Goal: Task Accomplishment & Management: Manage account settings

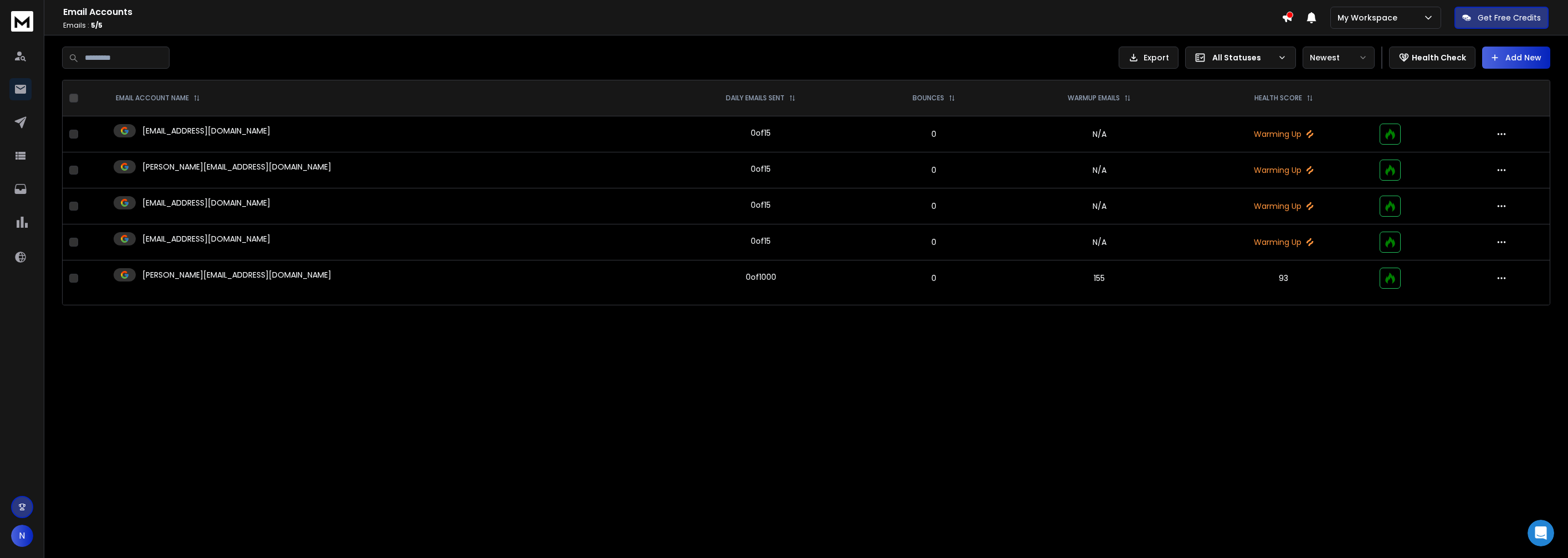
scroll to position [1216, 0]
click at [1500, 62] on button "Add New" at bounding box center [1516, 57] width 68 height 22
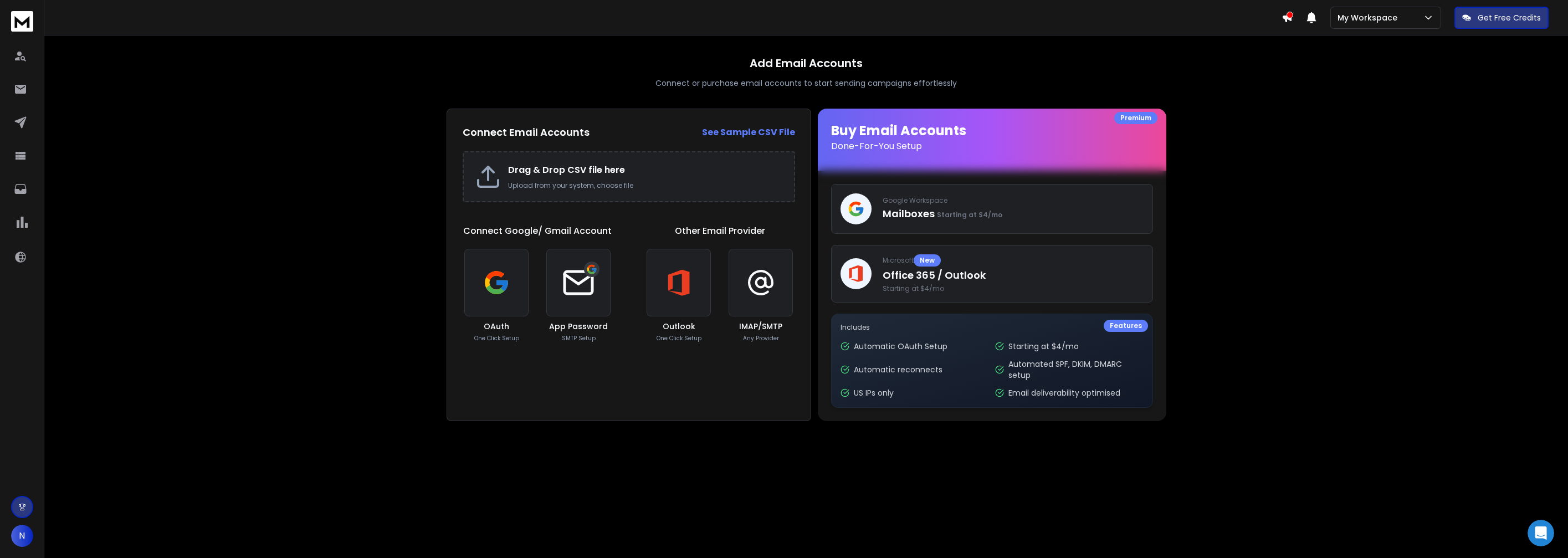
click at [573, 279] on polyline at bounding box center [578, 279] width 28 height 10
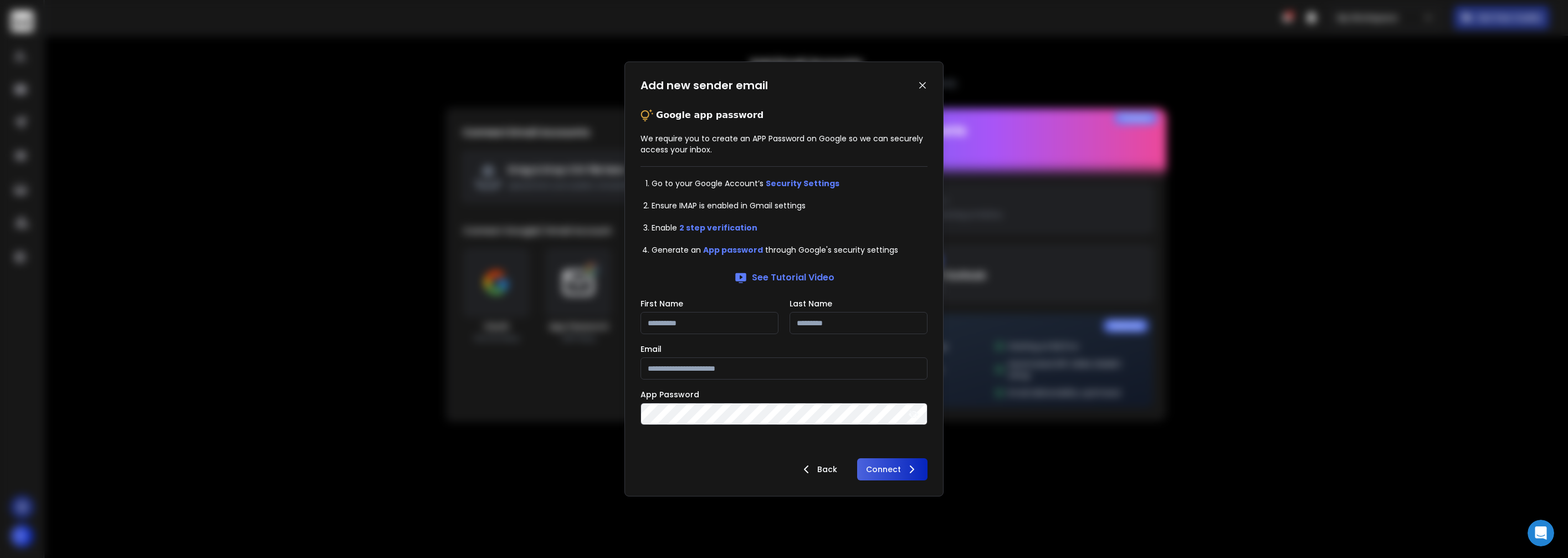
click at [803, 183] on link "Security Settings" at bounding box center [802, 183] width 74 height 11
click at [809, 189] on ul "Go to your Google Account’s Security Settings Ensure IMAP is enabled in Gmail s…" at bounding box center [789, 216] width 276 height 77
click at [813, 178] on link "Security Settings" at bounding box center [802, 183] width 74 height 11
click at [778, 283] on link "See Tutorial Video" at bounding box center [784, 277] width 100 height 13
click at [924, 85] on icon at bounding box center [923, 85] width 10 height 10
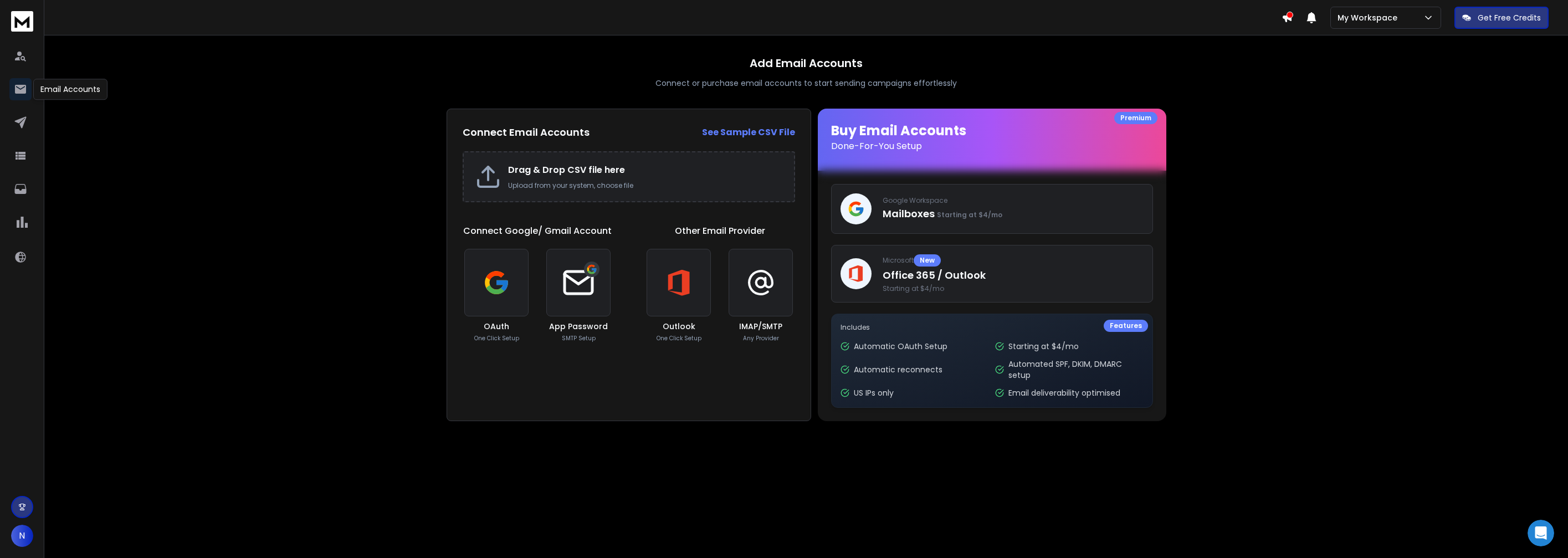
click at [23, 94] on icon at bounding box center [20, 89] width 13 height 13
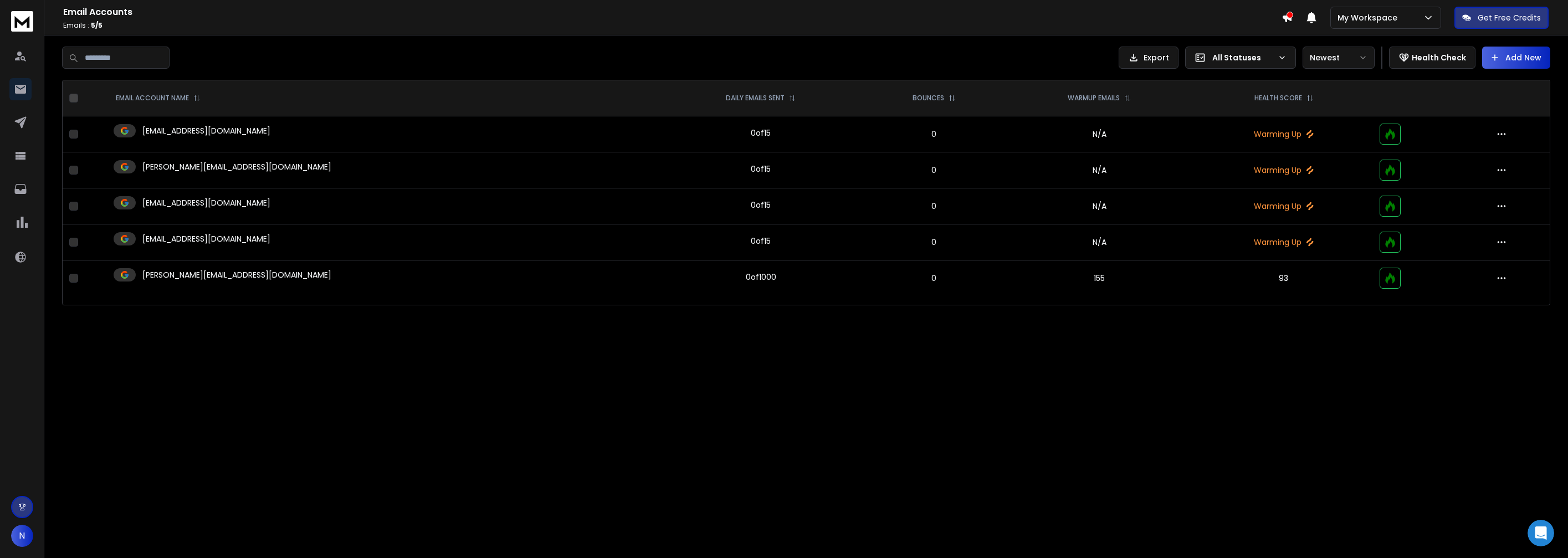
click at [283, 277] on div "[PERSON_NAME][EMAIL_ADDRESS][DOMAIN_NAME]" at bounding box center [382, 275] width 538 height 13
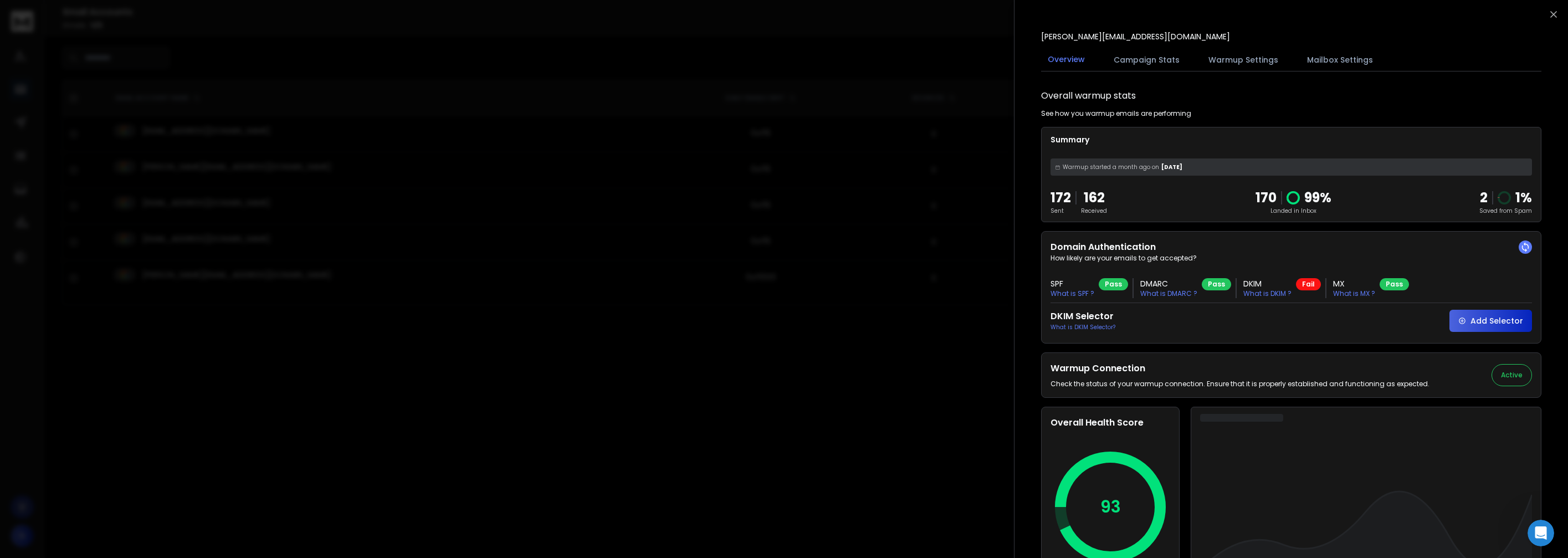
click at [1343, 55] on button "Mailbox Settings" at bounding box center [1340, 59] width 79 height 24
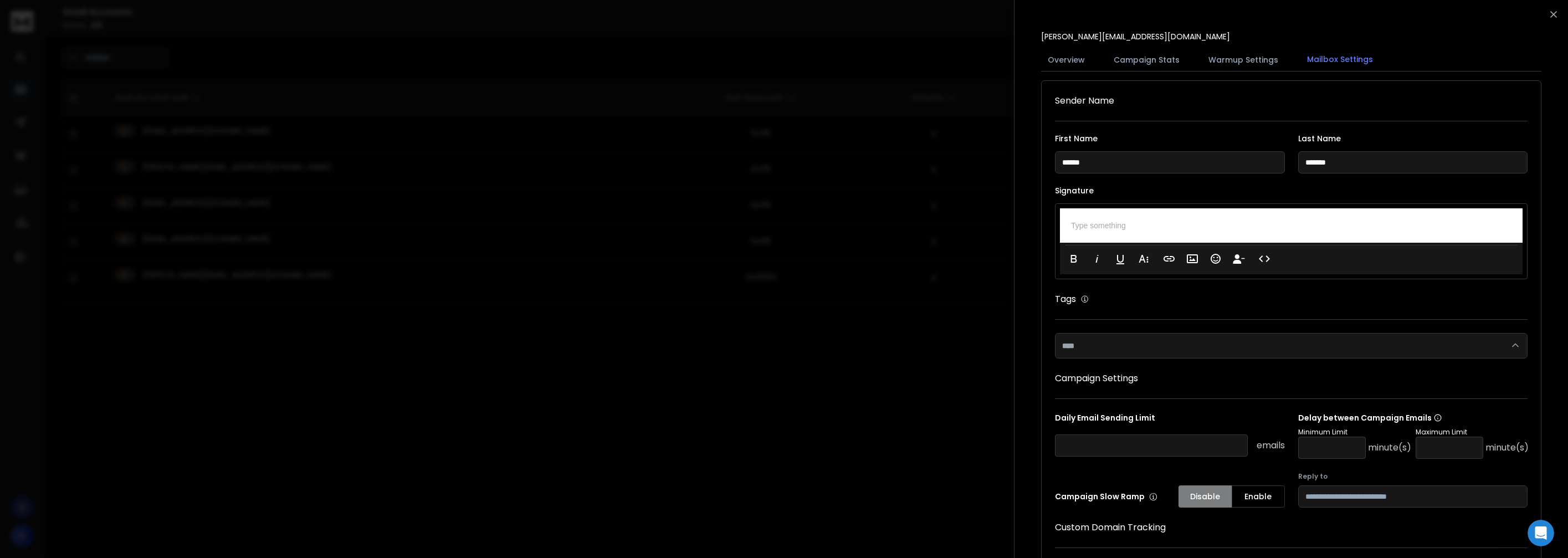
click at [183, 133] on div at bounding box center [784, 279] width 1568 height 558
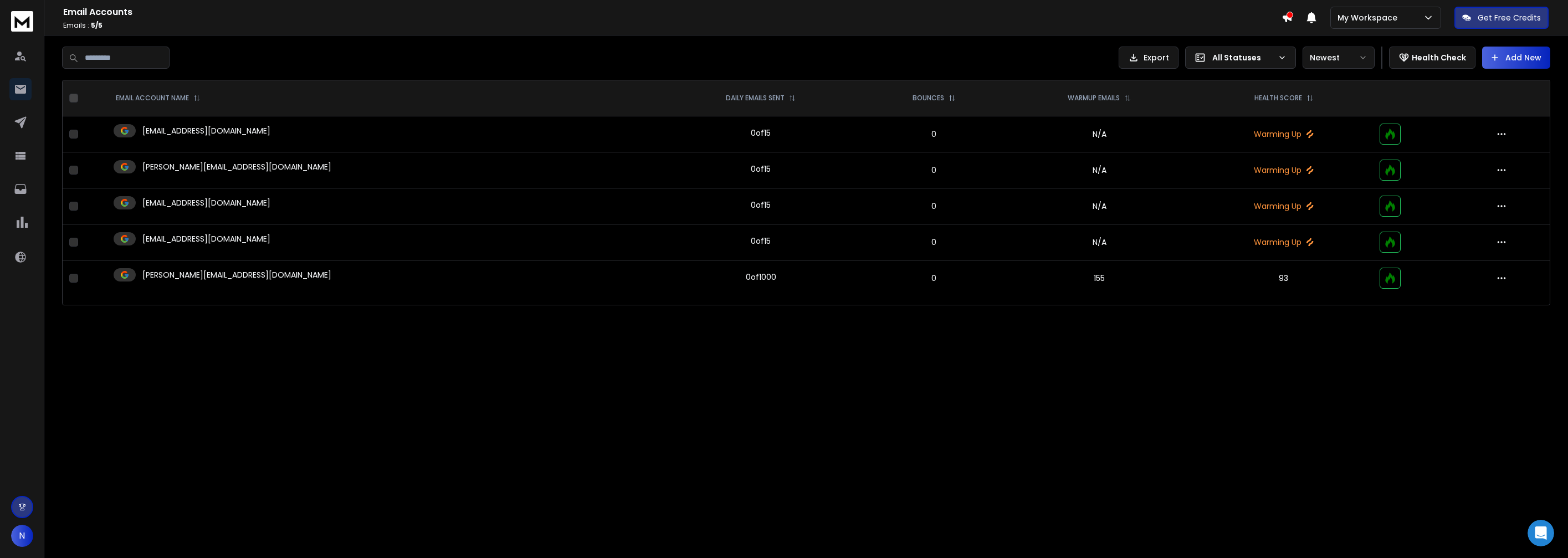
click at [1503, 60] on button "Add New" at bounding box center [1516, 57] width 68 height 22
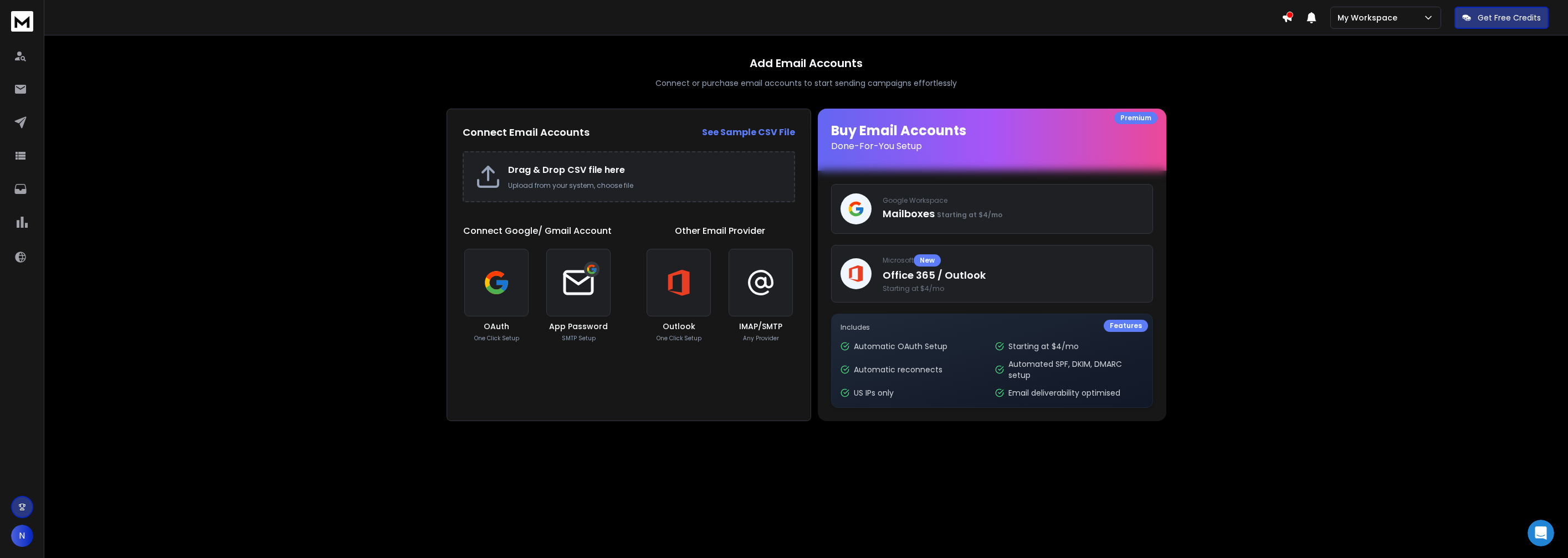
click at [595, 286] on icon at bounding box center [578, 283] width 33 height 33
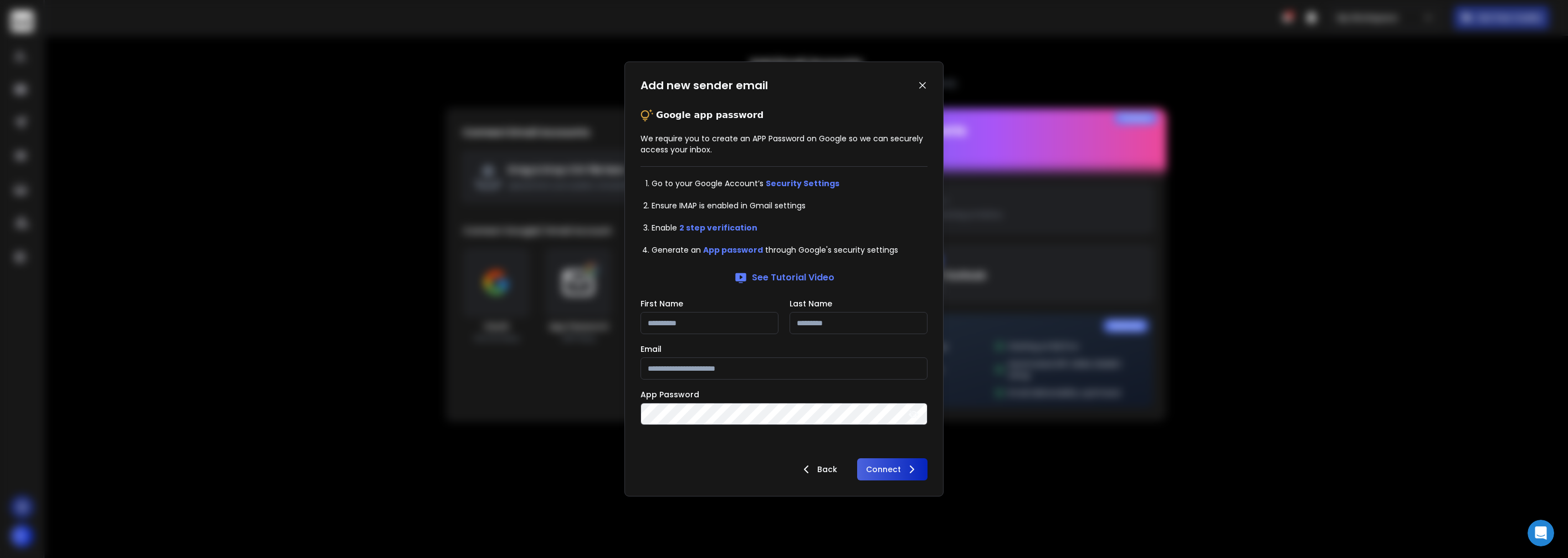
click at [629, 404] on div "Add new sender email Google app password We require you to create an APP Passwo…" at bounding box center [784, 279] width 319 height 435
click at [683, 371] on input "email" at bounding box center [784, 369] width 287 height 22
type input "**********"
click at [724, 320] on input "text" at bounding box center [710, 323] width 138 height 22
type input "****"
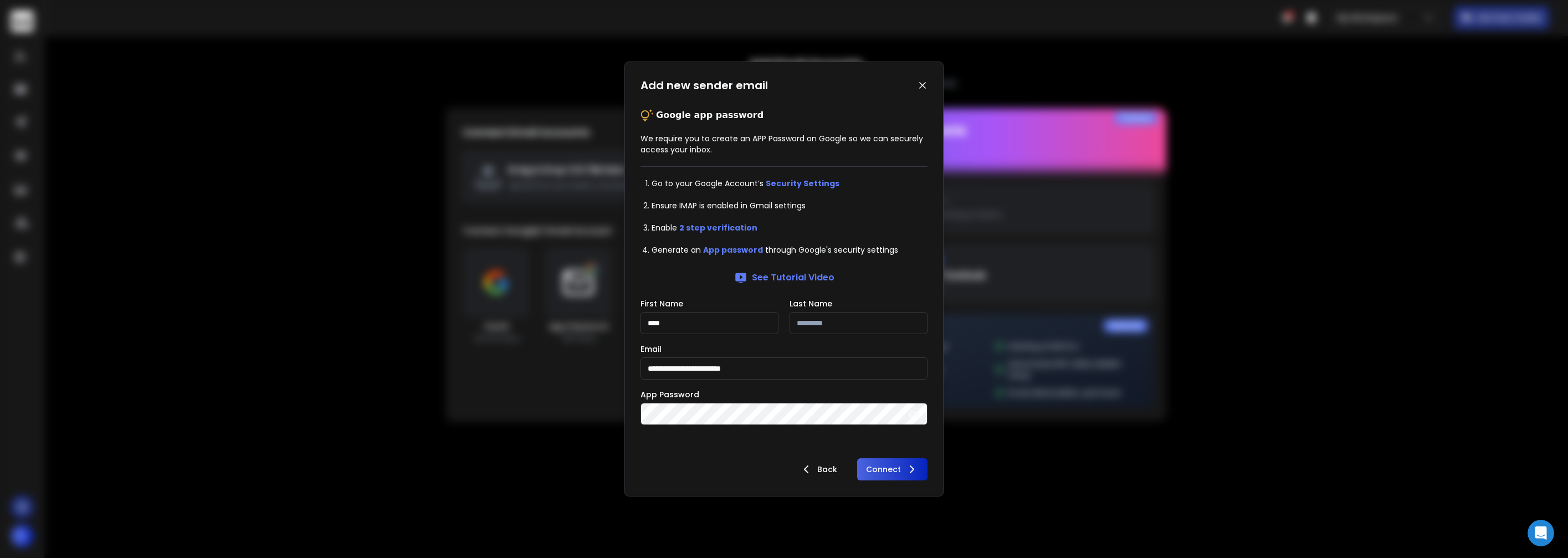
click at [838, 320] on input "text" at bounding box center [858, 323] width 138 height 22
type input "**********"
click at [893, 470] on button "Connect" at bounding box center [892, 469] width 70 height 22
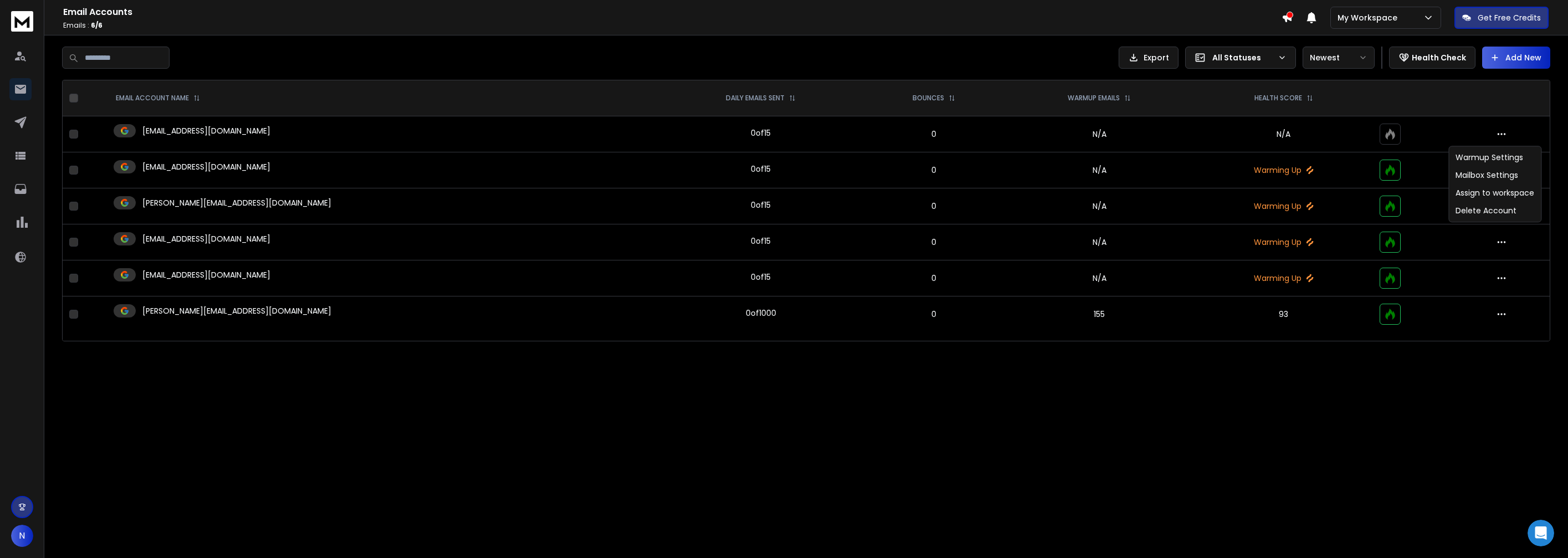
click at [1496, 130] on icon at bounding box center [1501, 134] width 10 height 10
click at [1502, 160] on div "Warmup Settings" at bounding box center [1495, 158] width 88 height 18
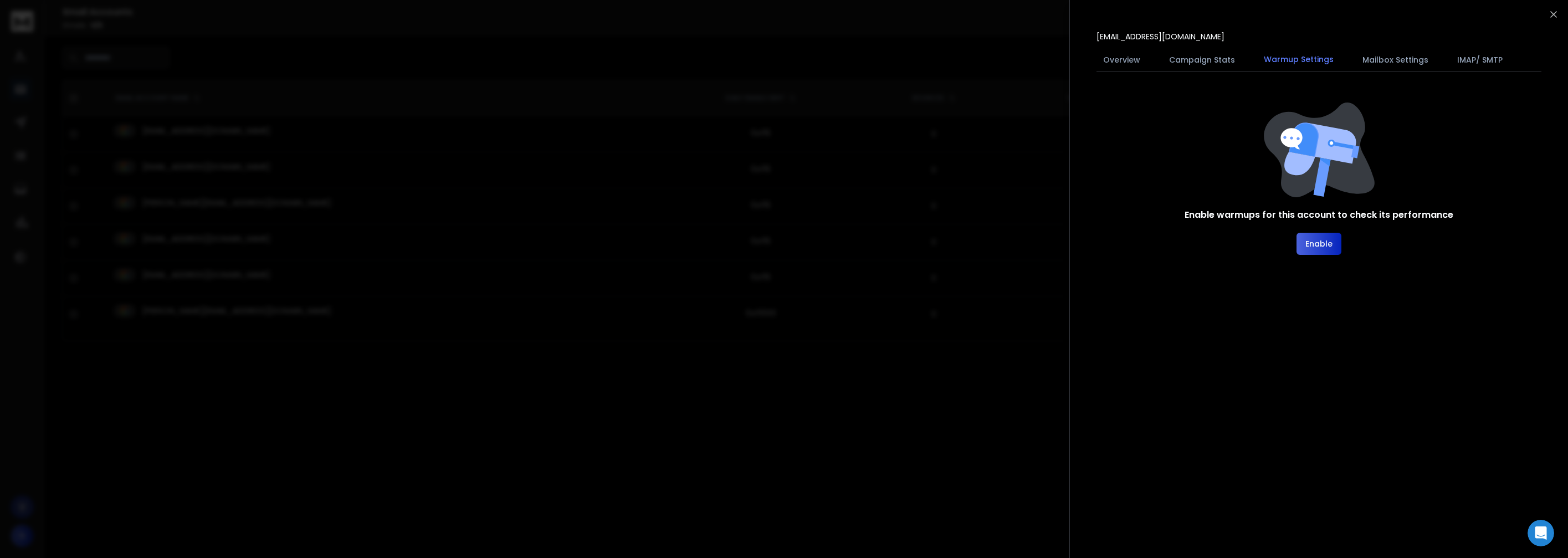
click at [1331, 247] on button "Enable" at bounding box center [1319, 244] width 45 height 22
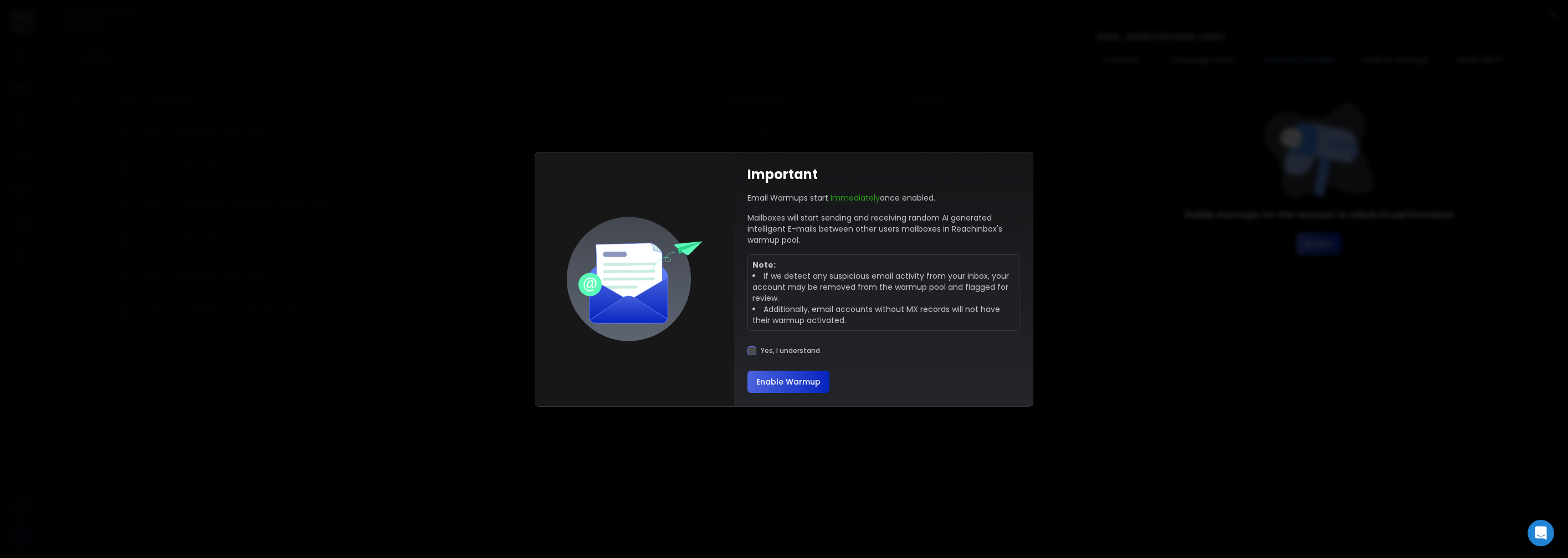
drag, startPoint x: 748, startPoint y: 352, endPoint x: 754, endPoint y: 353, distance: 6.1
click at [748, 352] on button "Yes, I understand" at bounding box center [751, 351] width 9 height 9
drag, startPoint x: 786, startPoint y: 379, endPoint x: 815, endPoint y: 377, distance: 29.1
click at [786, 379] on button "Enable Warmup" at bounding box center [788, 382] width 82 height 22
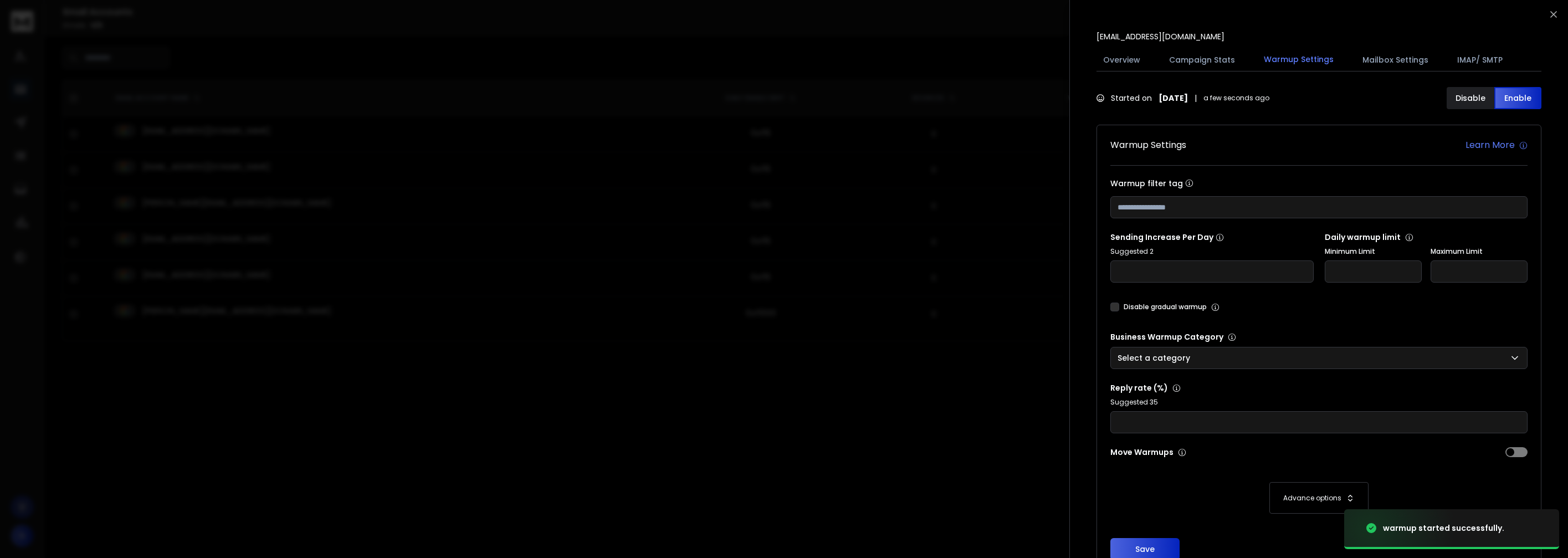
type input "**********"
type input "*"
type input "**"
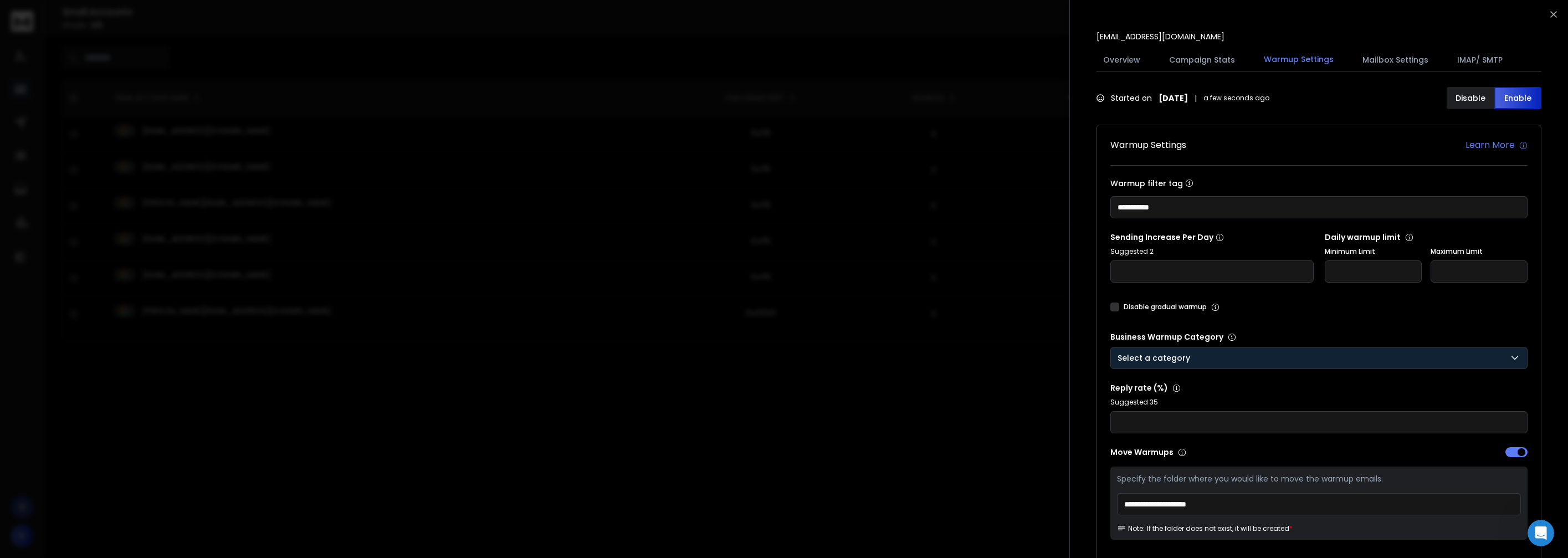
click at [1205, 360] on div "Select a category" at bounding box center [1319, 358] width 403 height 11
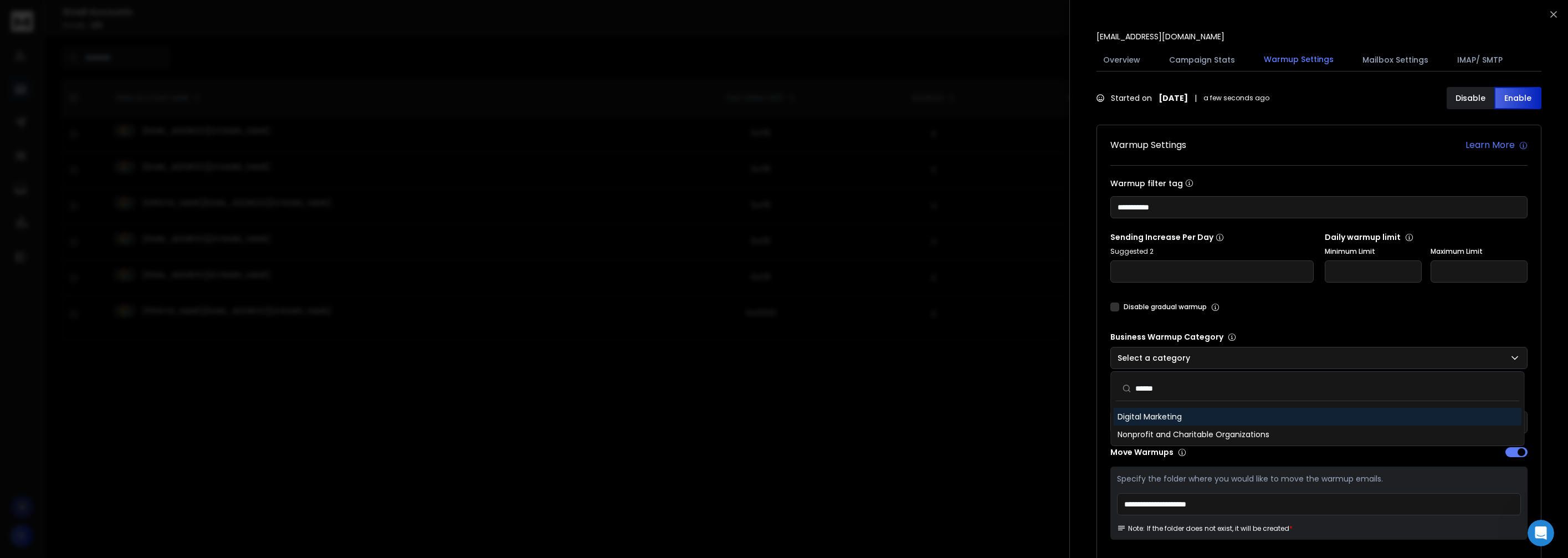
type input "******"
click at [1195, 416] on div "Digital Marketing" at bounding box center [1317, 417] width 408 height 18
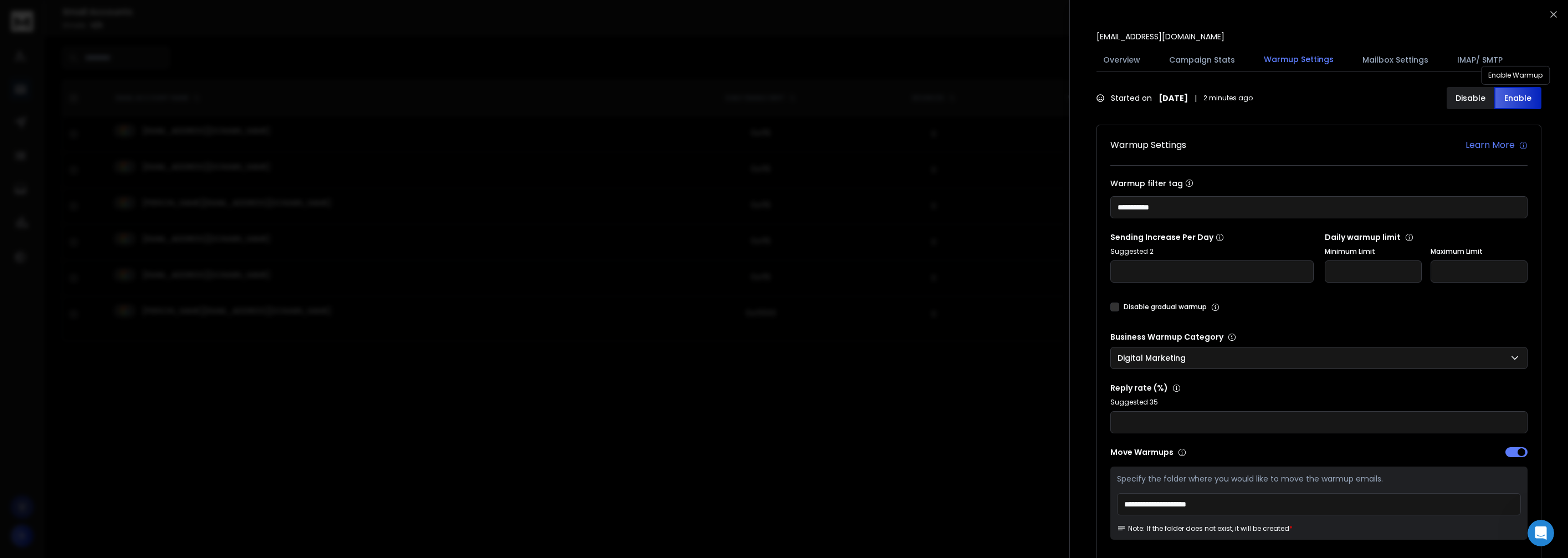
click at [1513, 104] on button "Enable" at bounding box center [1518, 98] width 48 height 22
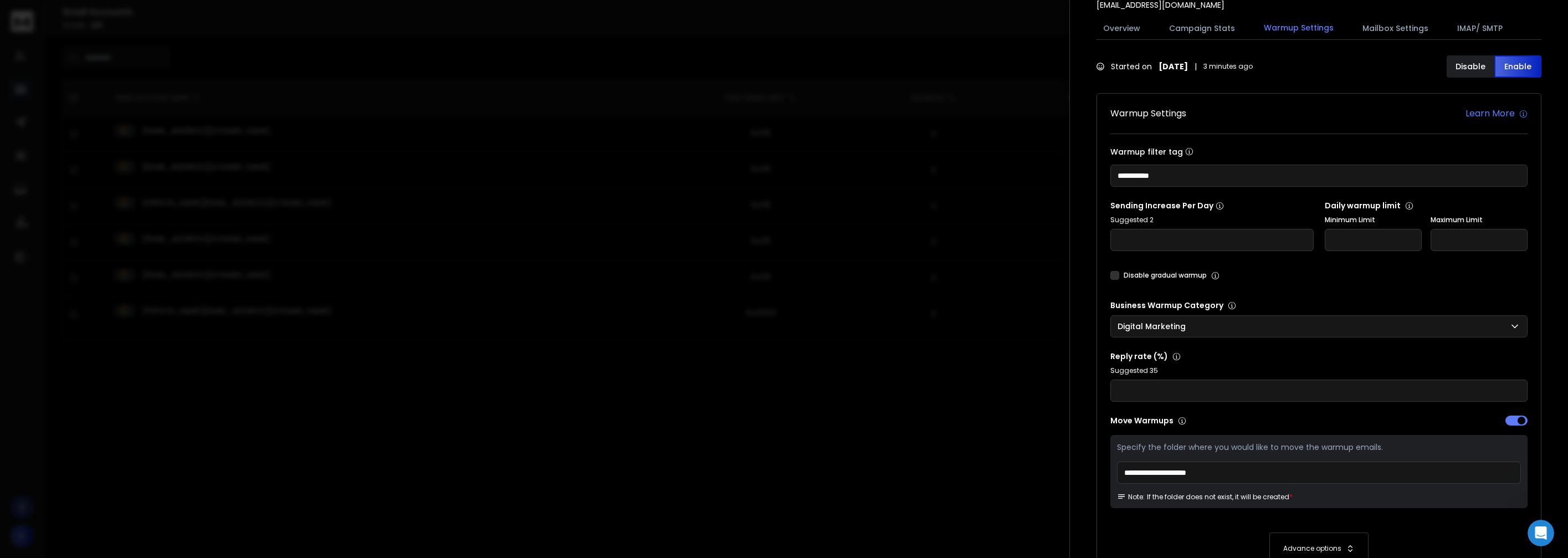
scroll to position [129, 0]
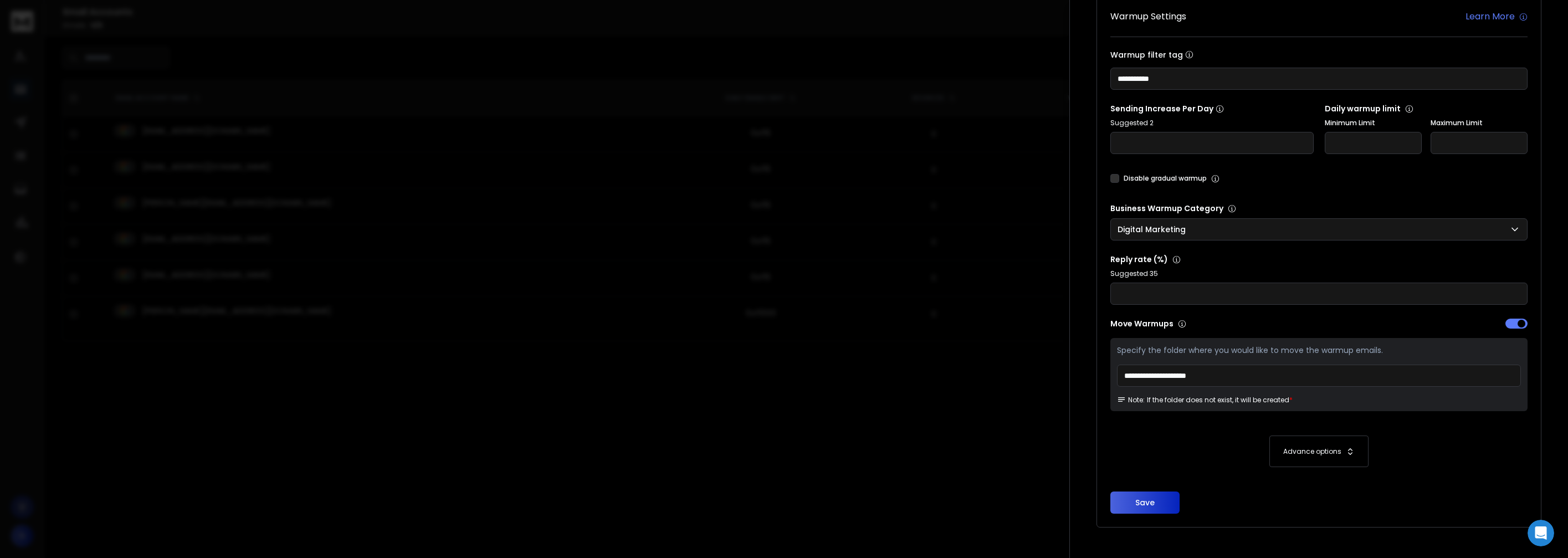
click at [1169, 505] on button "Save" at bounding box center [1145, 503] width 69 height 22
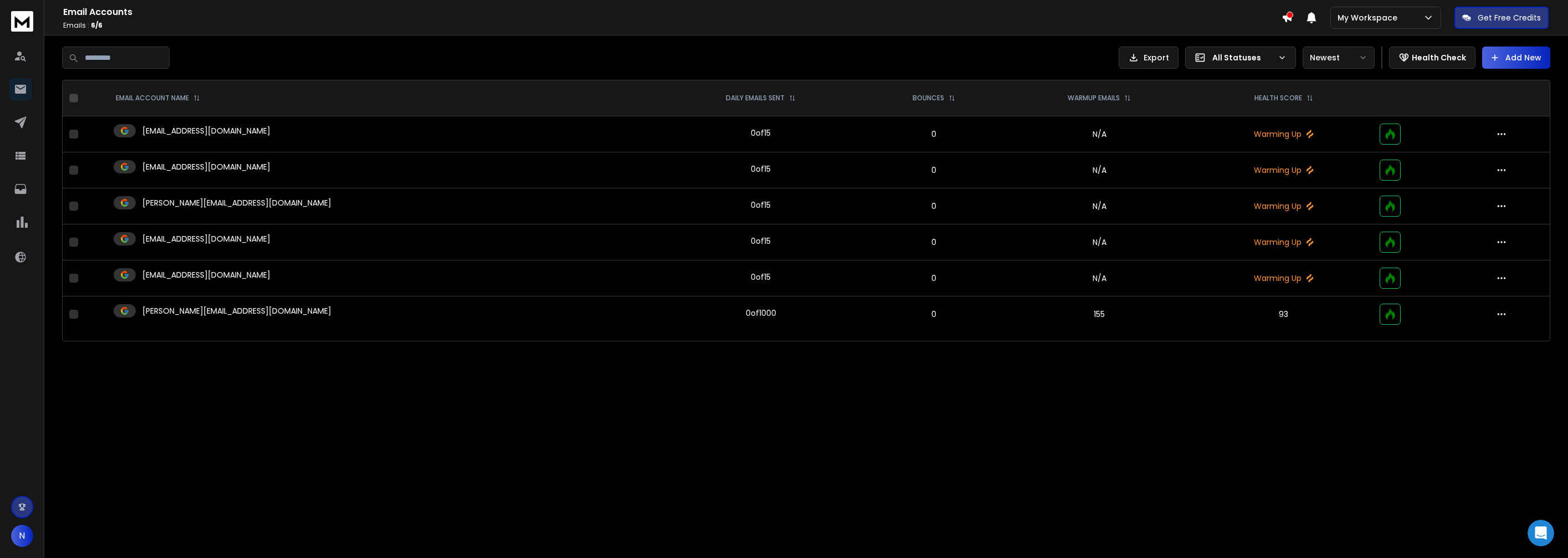
click at [290, 205] on div "[PERSON_NAME][EMAIL_ADDRESS][DOMAIN_NAME]" at bounding box center [382, 203] width 538 height 13
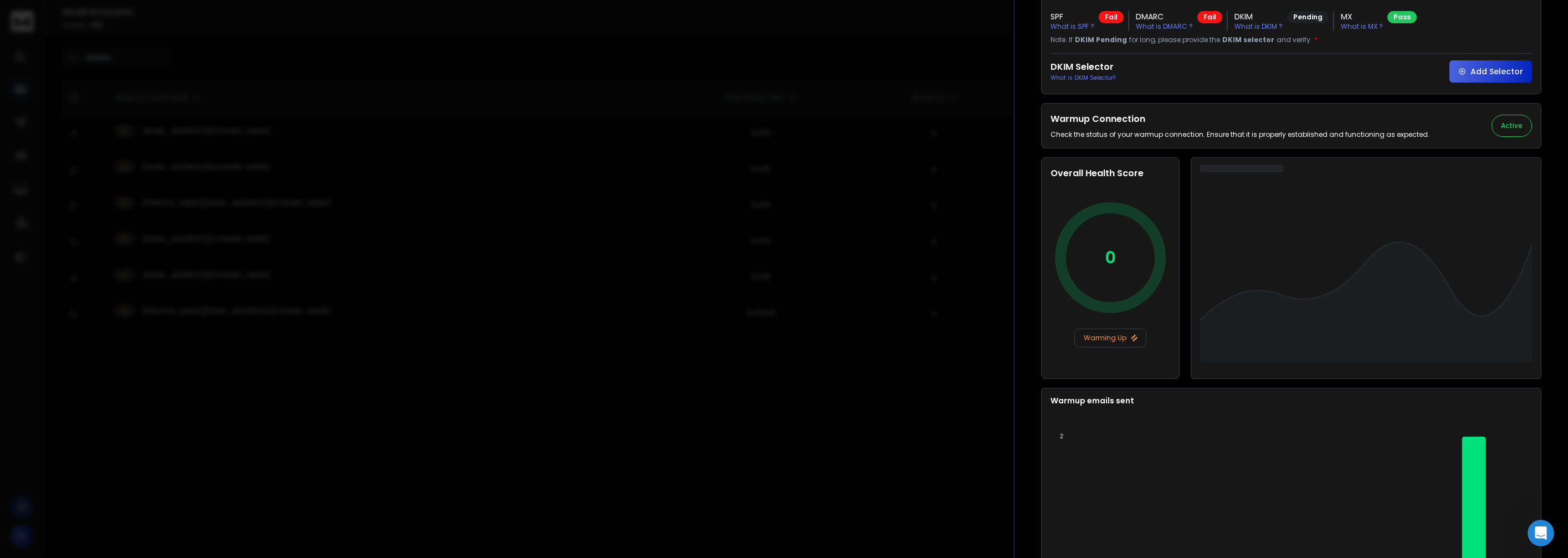
scroll to position [21, 0]
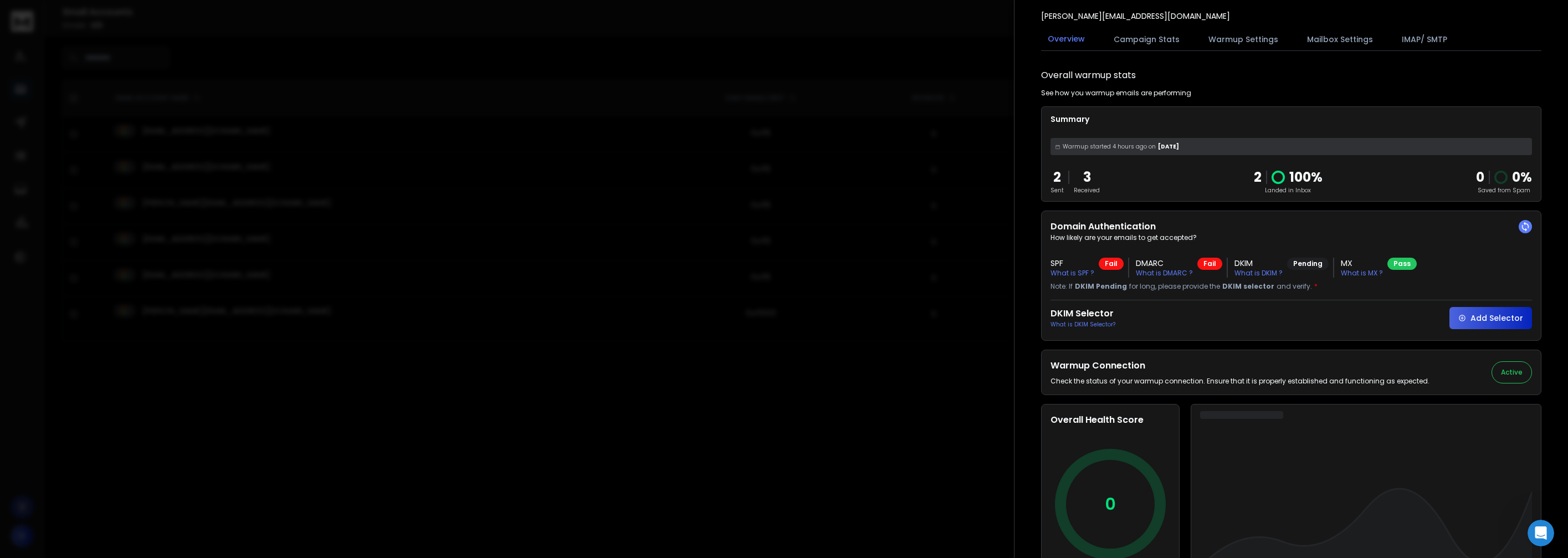
click at [1149, 38] on button "Campaign Stats" at bounding box center [1146, 39] width 79 height 24
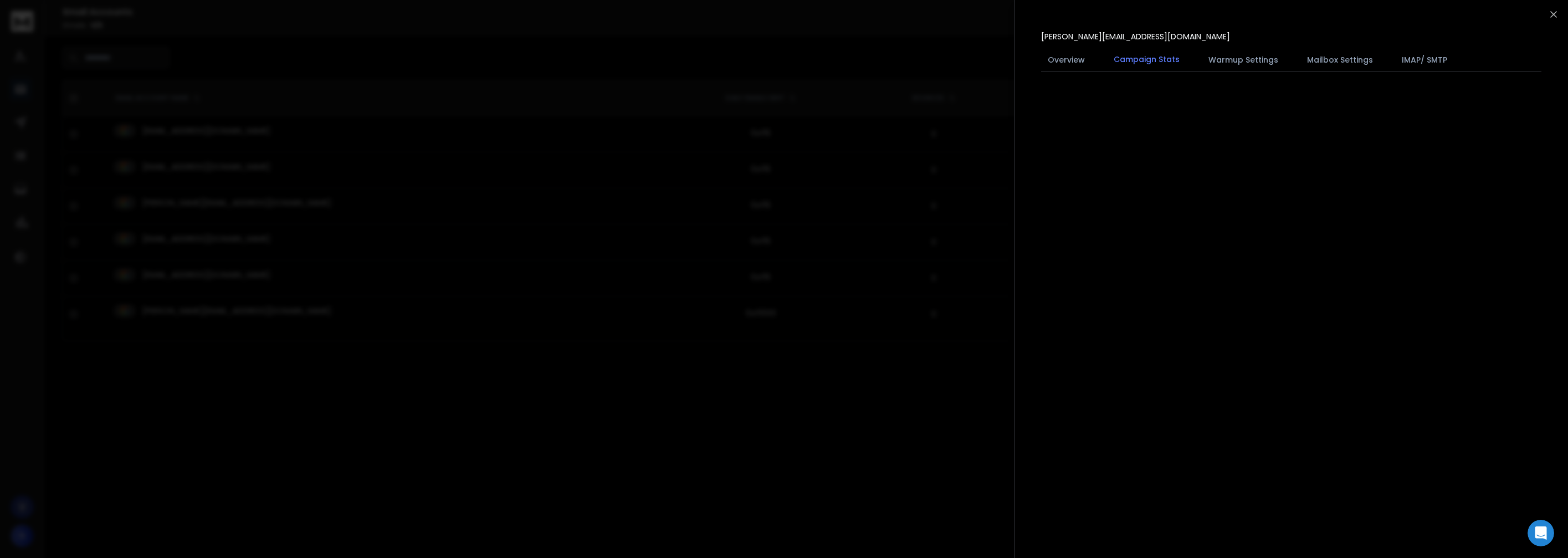
scroll to position [0, 0]
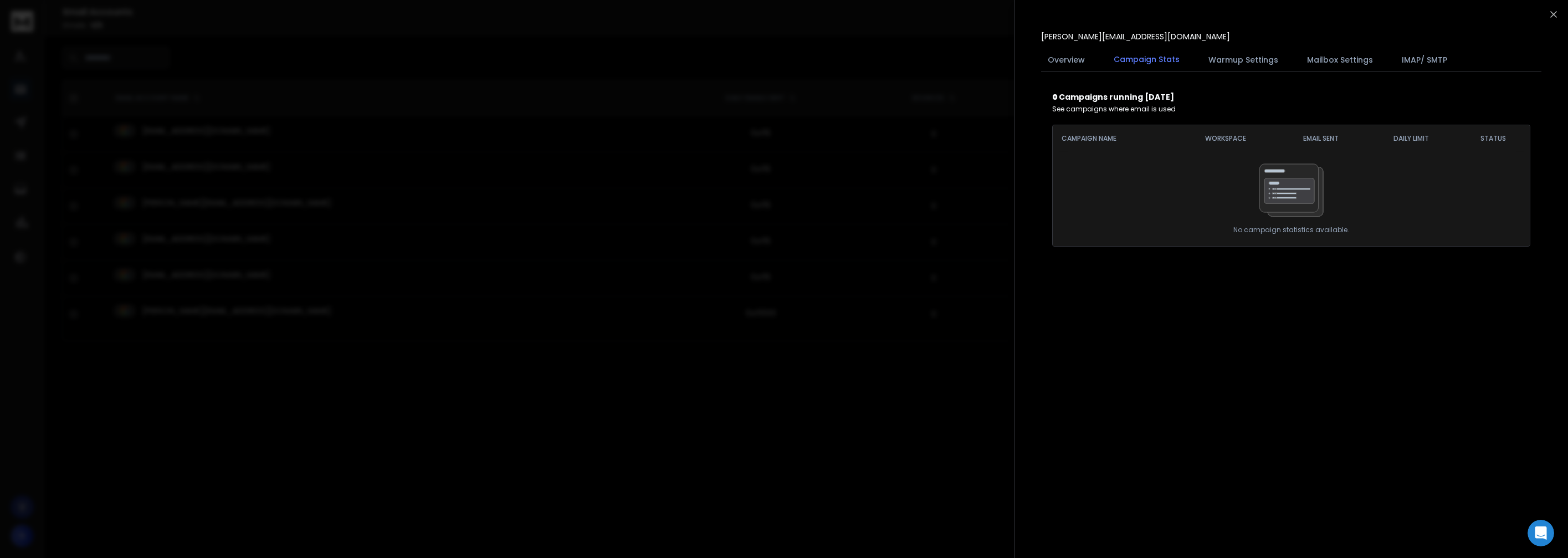
click at [1247, 52] on button "Warmup Settings" at bounding box center [1243, 59] width 83 height 24
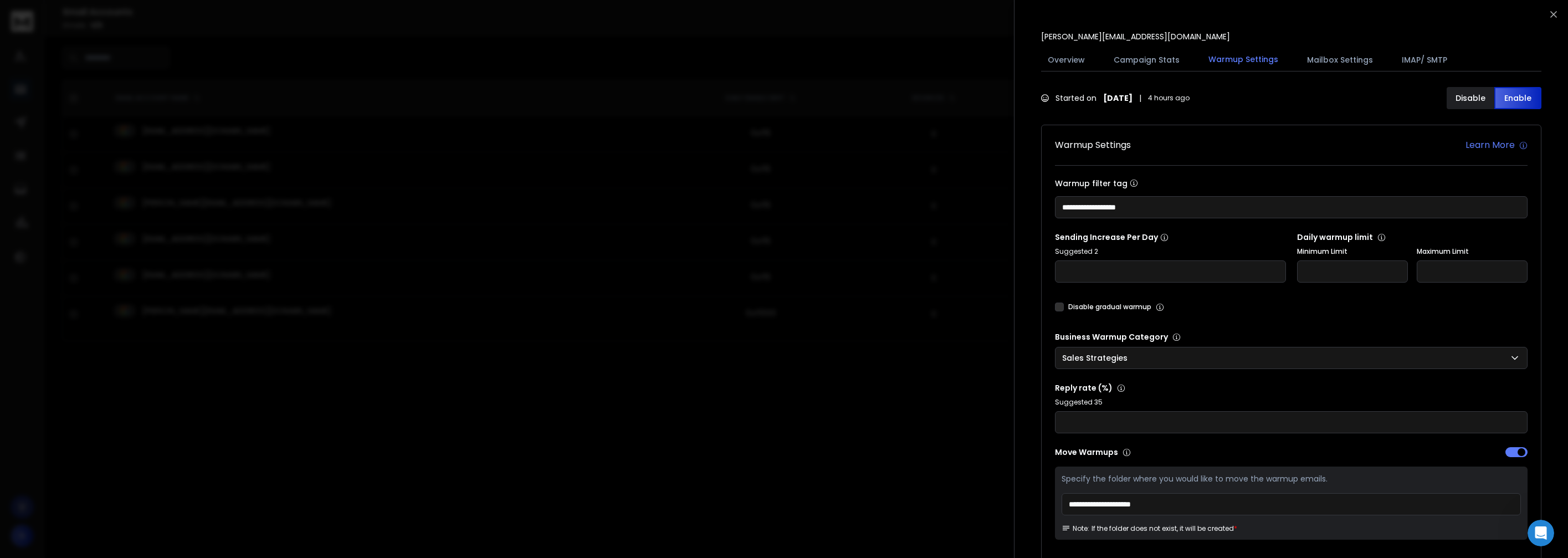
drag, startPoint x: 1175, startPoint y: 212, endPoint x: 1061, endPoint y: 212, distance: 114.0
click at [1061, 212] on input "**********" at bounding box center [1291, 207] width 473 height 22
click at [1553, 18] on icon "button" at bounding box center [1553, 15] width 11 height 11
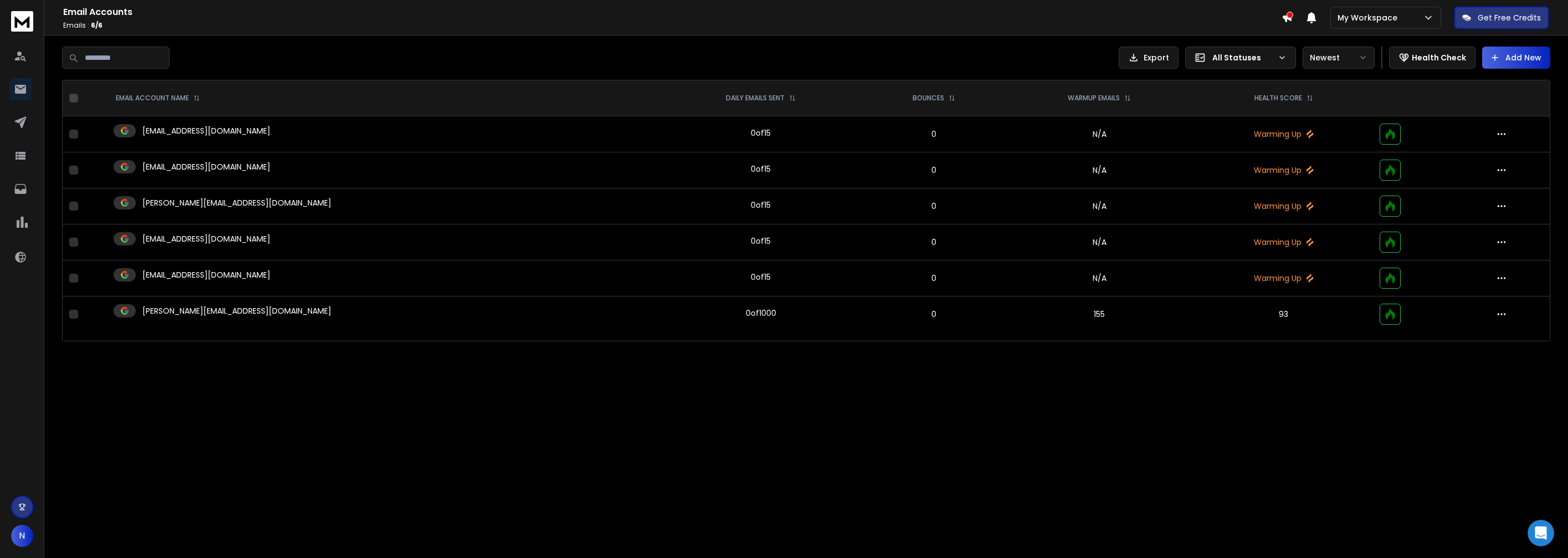
click at [213, 127] on p "[EMAIL_ADDRESS][DOMAIN_NAME]" at bounding box center [206, 131] width 128 height 11
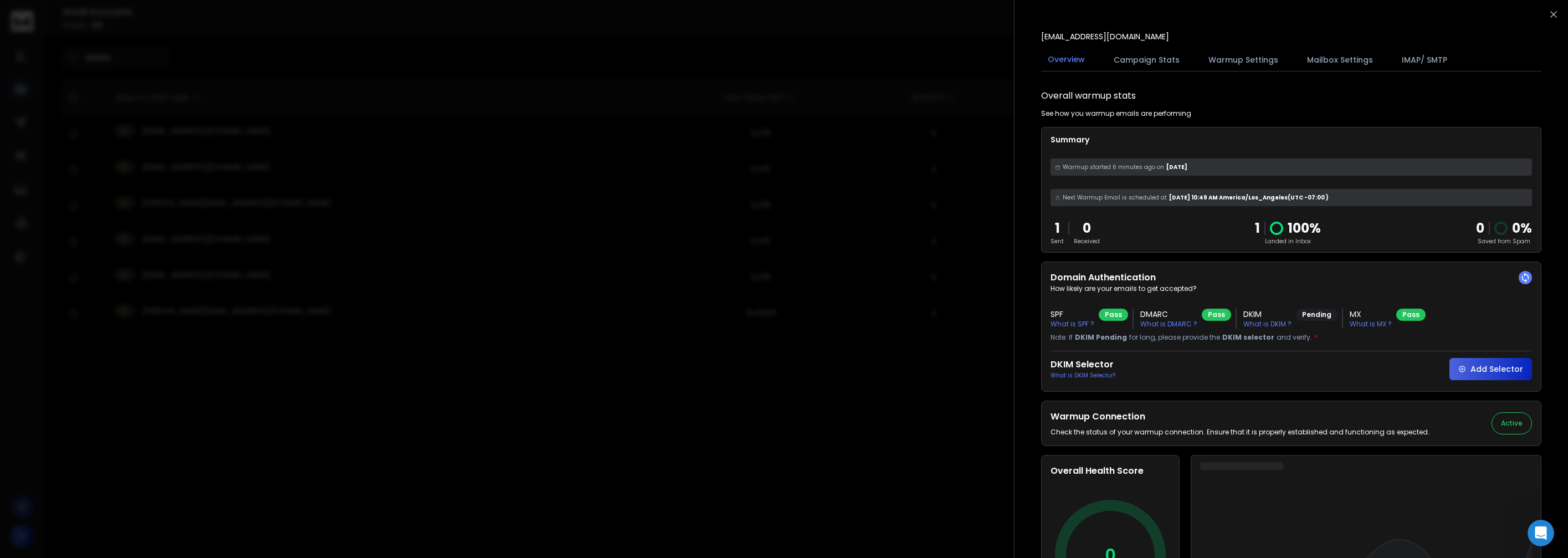
click at [1149, 60] on button "Campaign Stats" at bounding box center [1146, 59] width 79 height 24
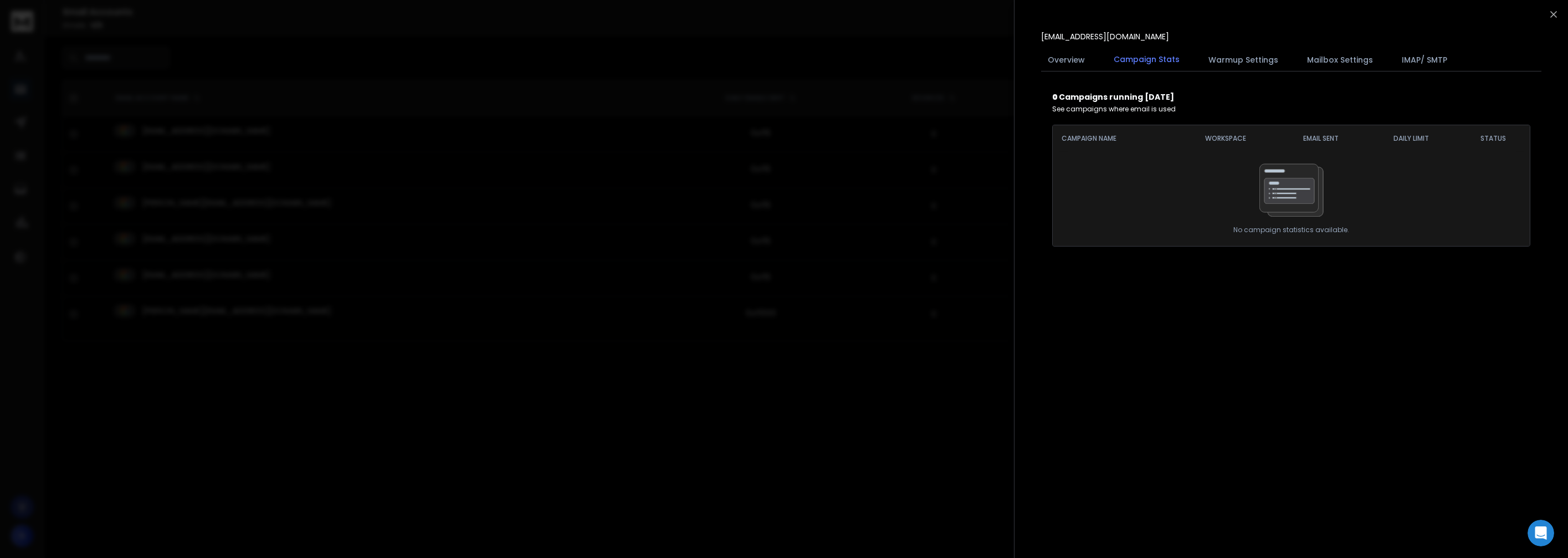
click at [1060, 55] on button "Overview" at bounding box center [1066, 59] width 50 height 24
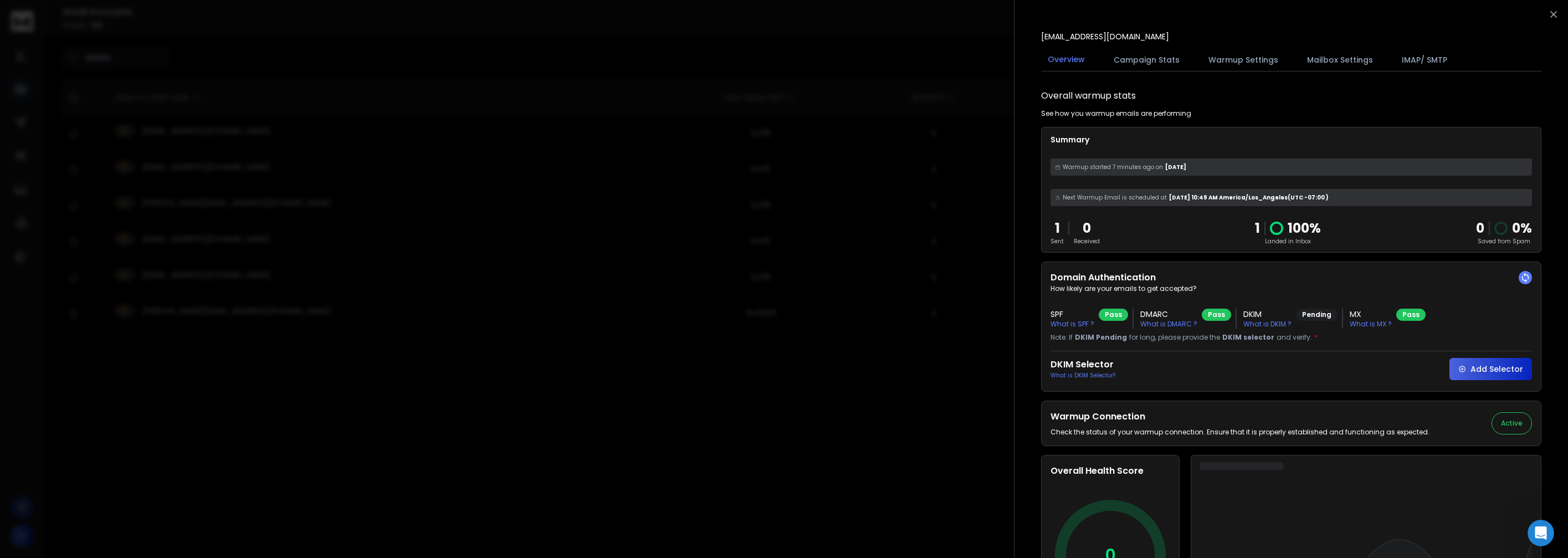
click at [1153, 52] on button "Campaign Stats" at bounding box center [1146, 59] width 79 height 24
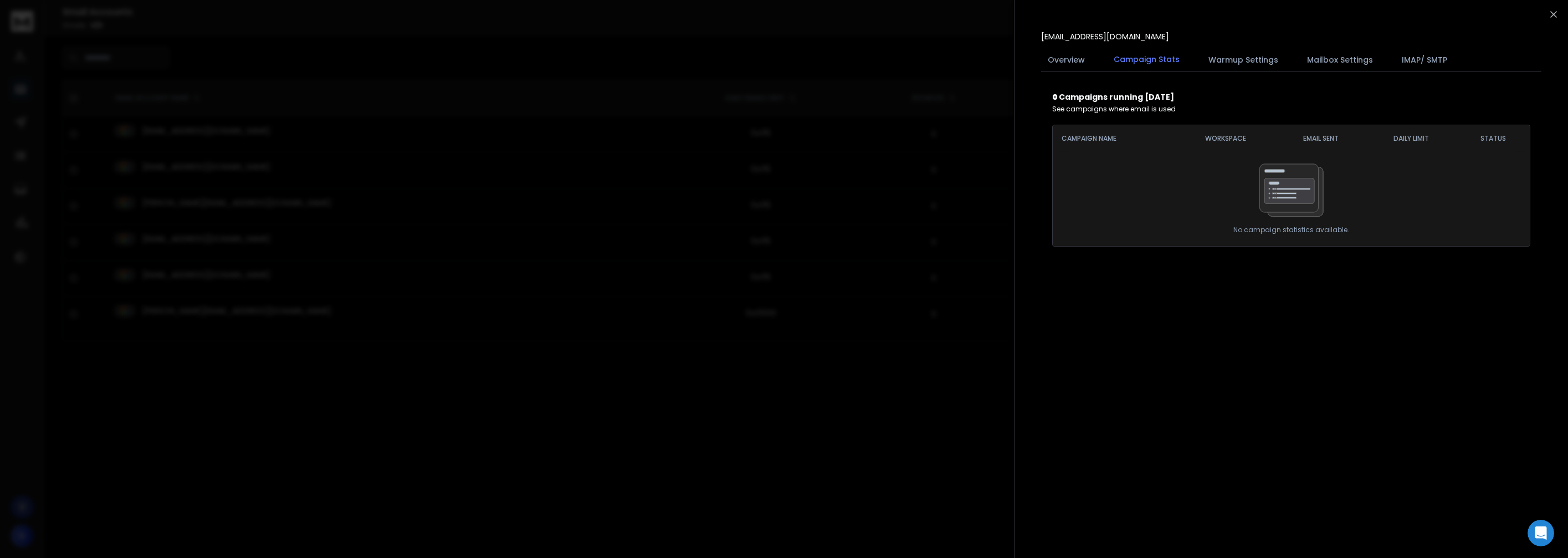
click at [1245, 60] on button "Warmup Settings" at bounding box center [1243, 59] width 83 height 24
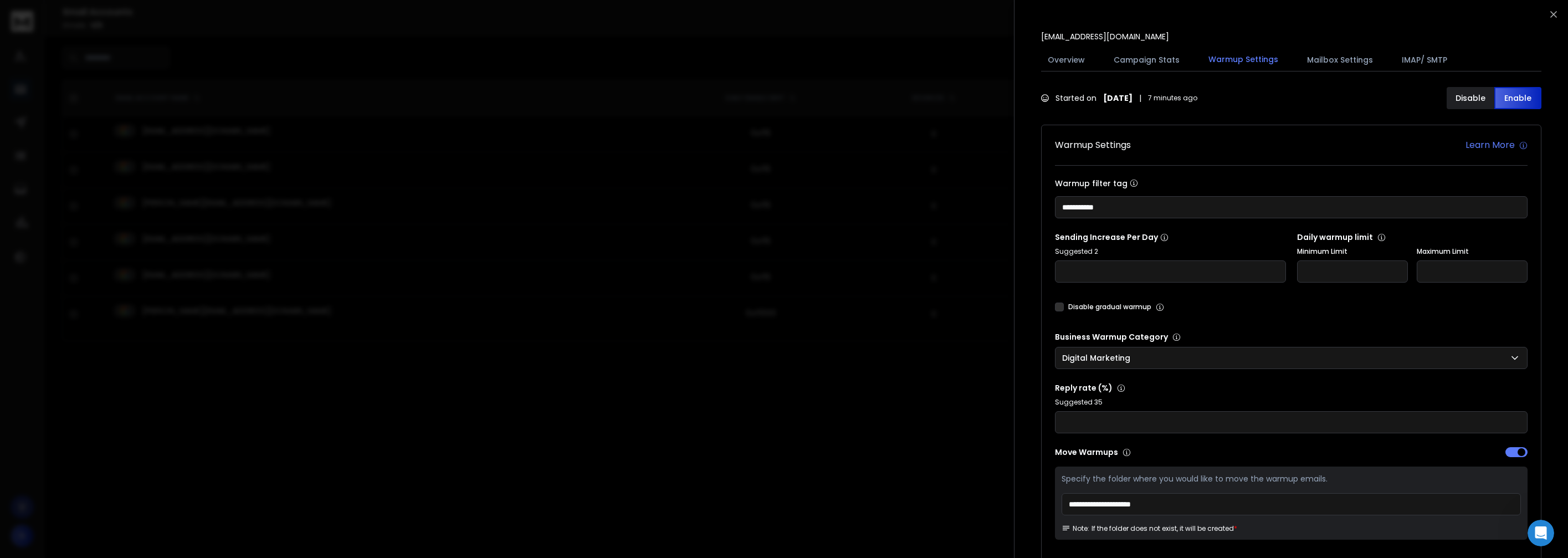
drag, startPoint x: 1155, startPoint y: 205, endPoint x: 1046, endPoint y: 208, distance: 109.0
click at [1046, 208] on div "**********" at bounding box center [1291, 390] width 500 height 532
click at [1066, 57] on button "Overview" at bounding box center [1066, 59] width 50 height 24
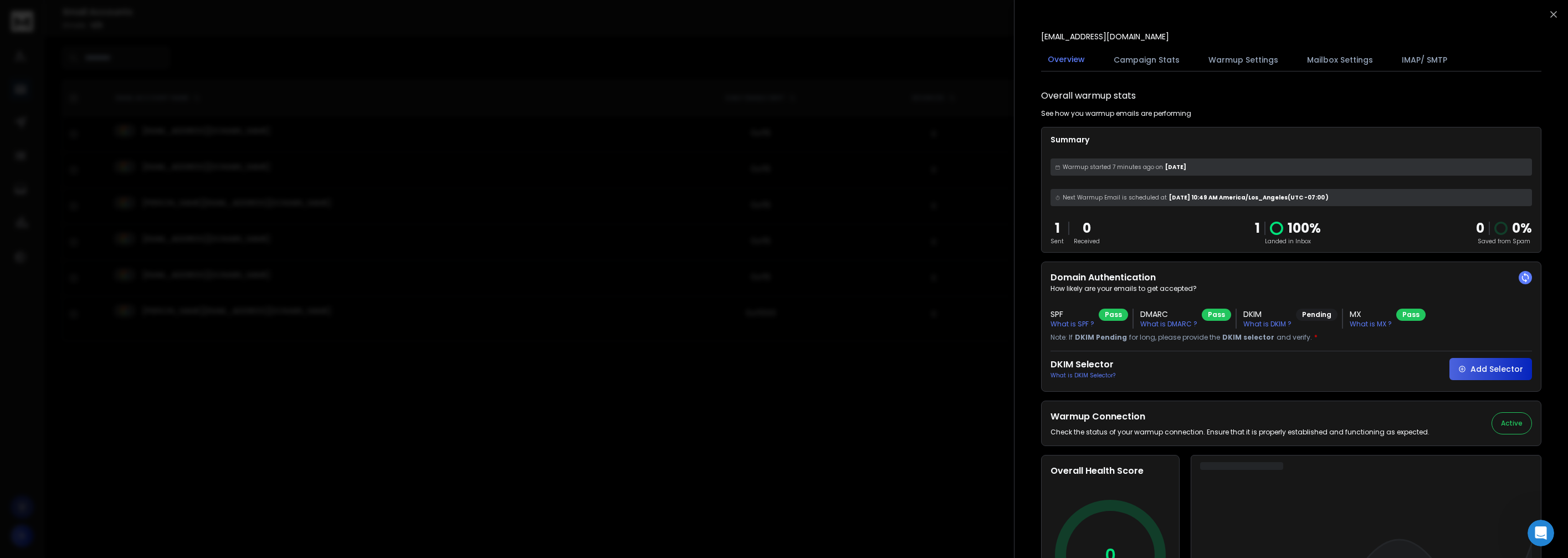
click at [1144, 54] on button "Campaign Stats" at bounding box center [1146, 59] width 79 height 24
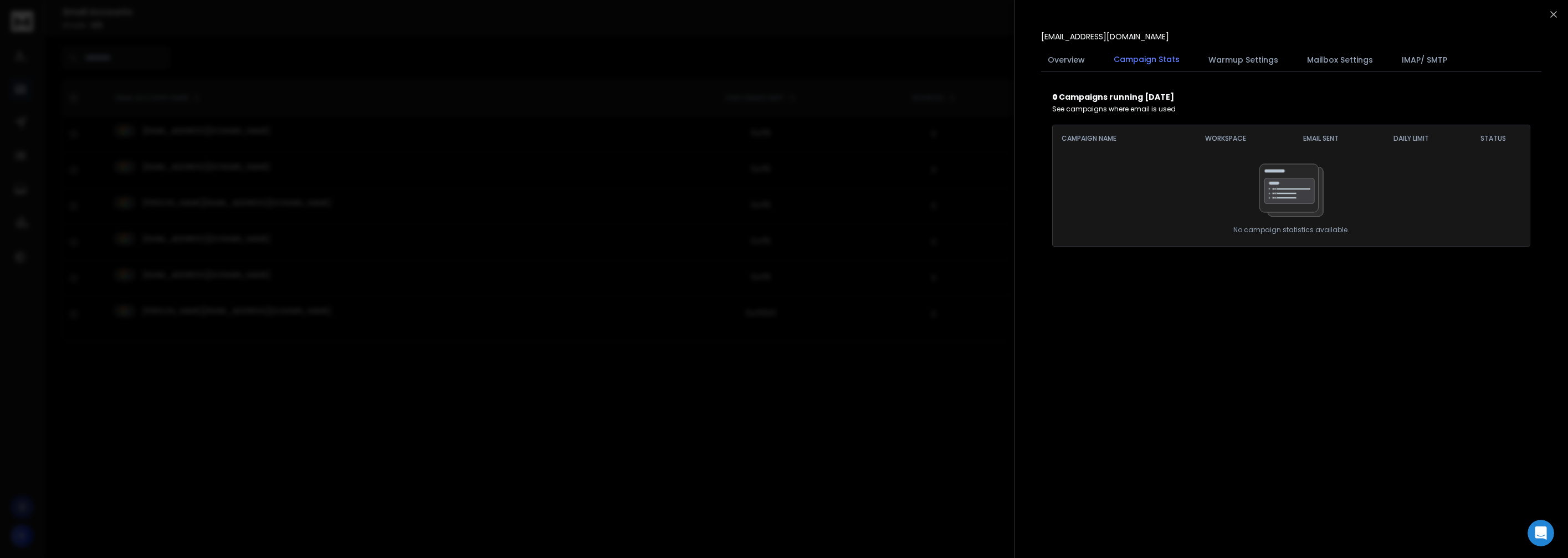
click at [1320, 53] on button "Mailbox Settings" at bounding box center [1340, 59] width 79 height 24
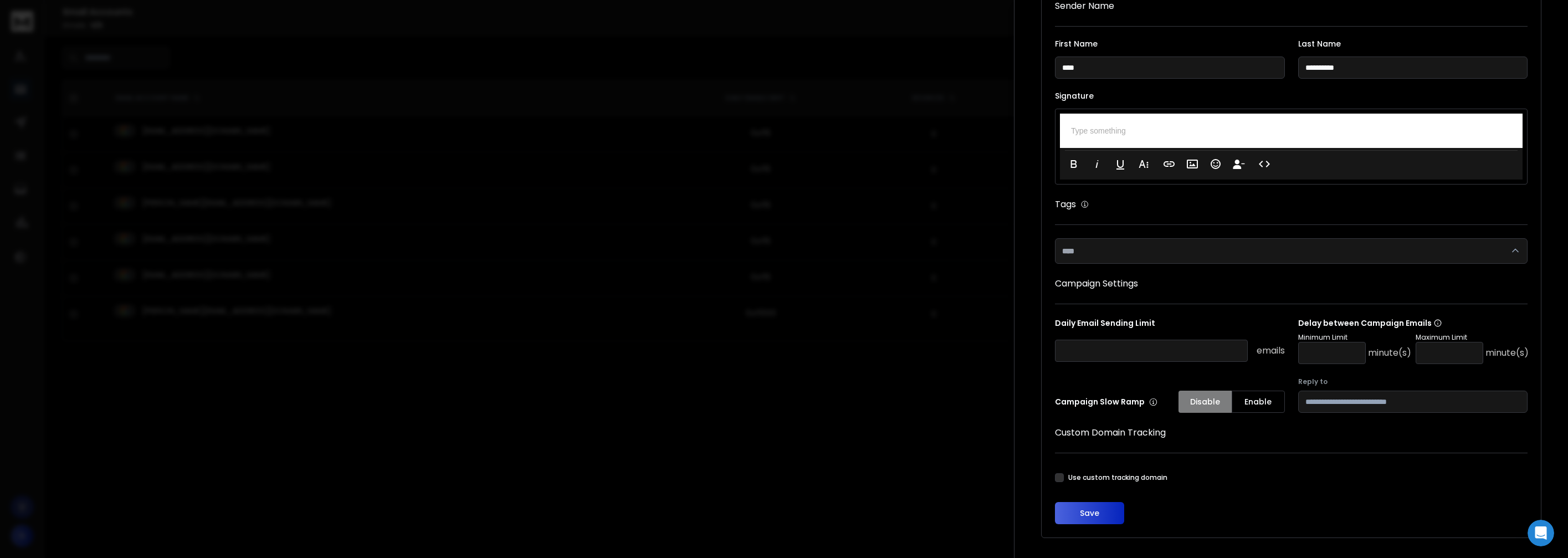
scroll to position [106, 0]
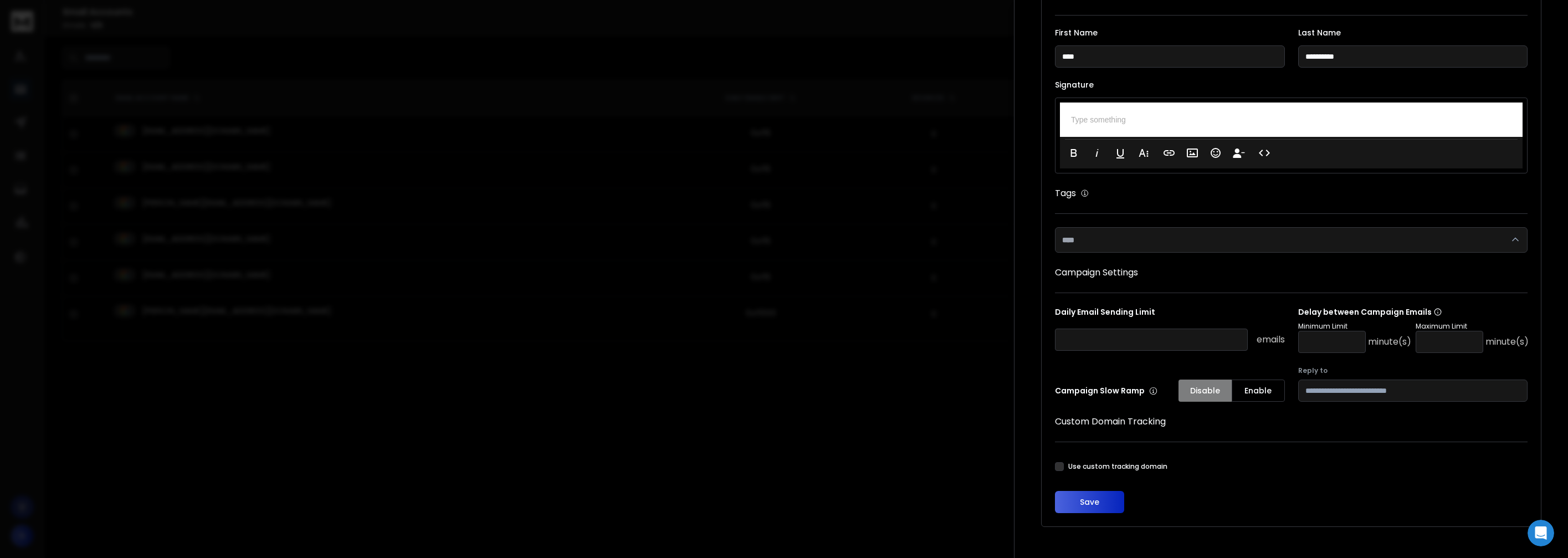
drag, startPoint x: 1088, startPoint y: 335, endPoint x: 1061, endPoint y: 335, distance: 27.0
click at [1061, 335] on input "**" at bounding box center [1151, 340] width 193 height 22
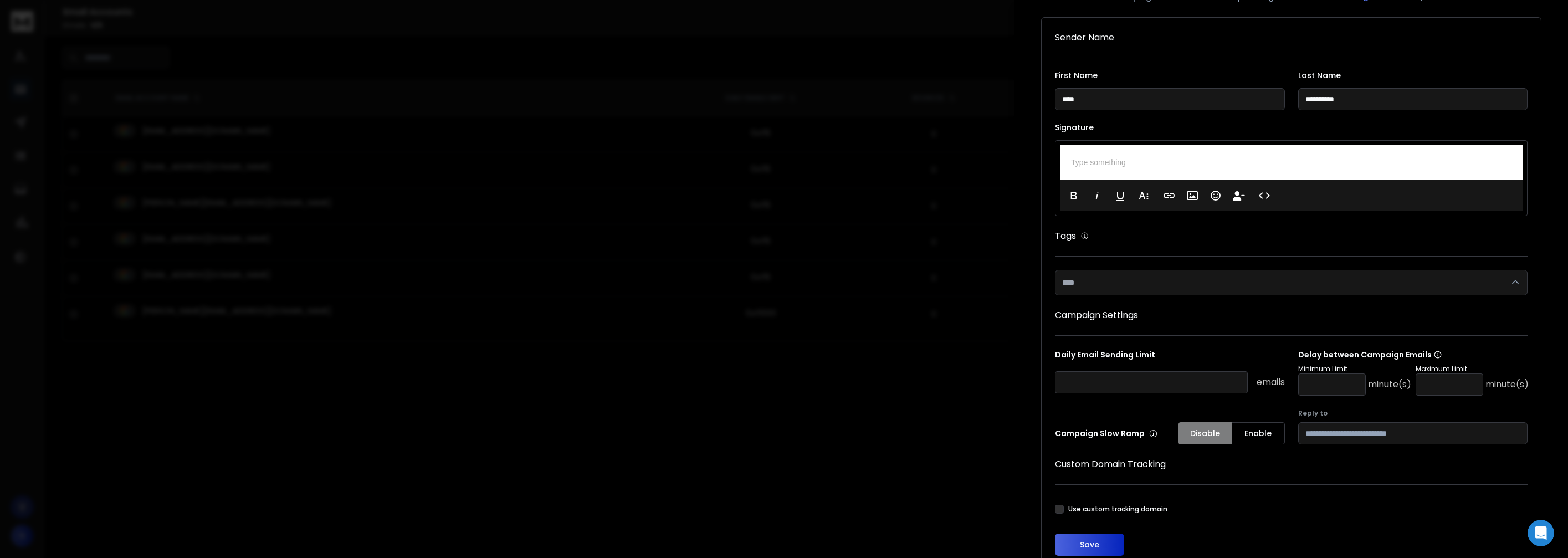
scroll to position [0, 0]
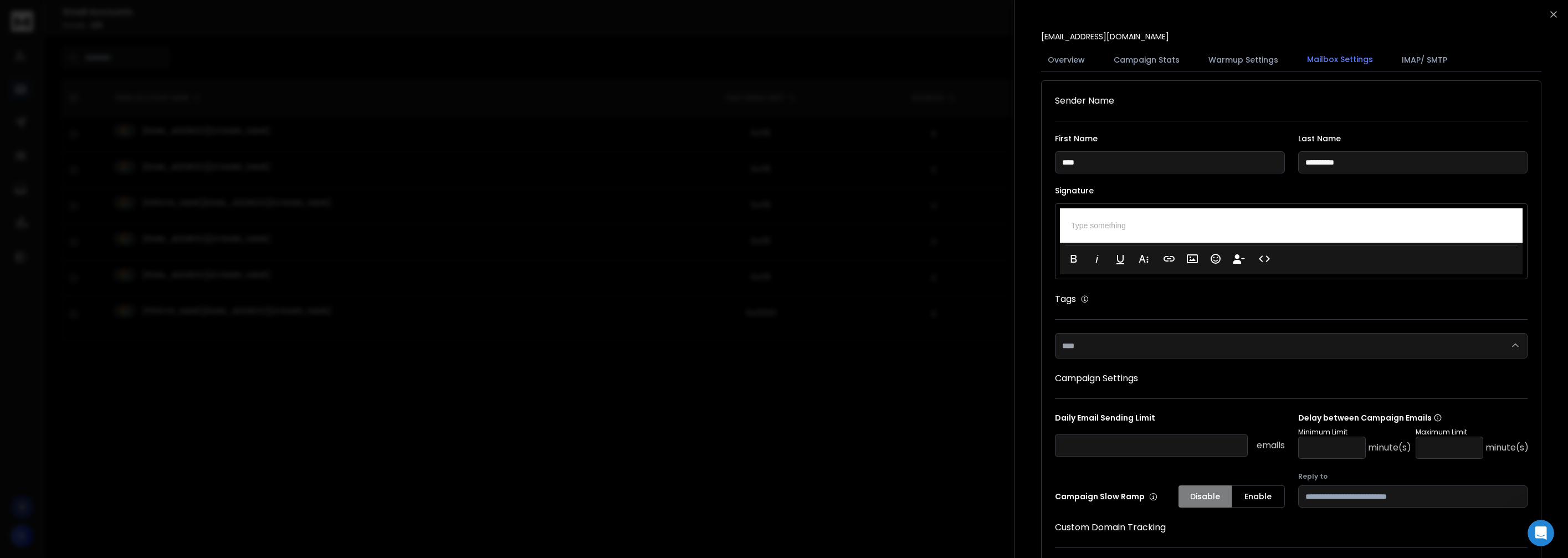
click at [1253, 59] on button "Warmup Settings" at bounding box center [1243, 59] width 83 height 24
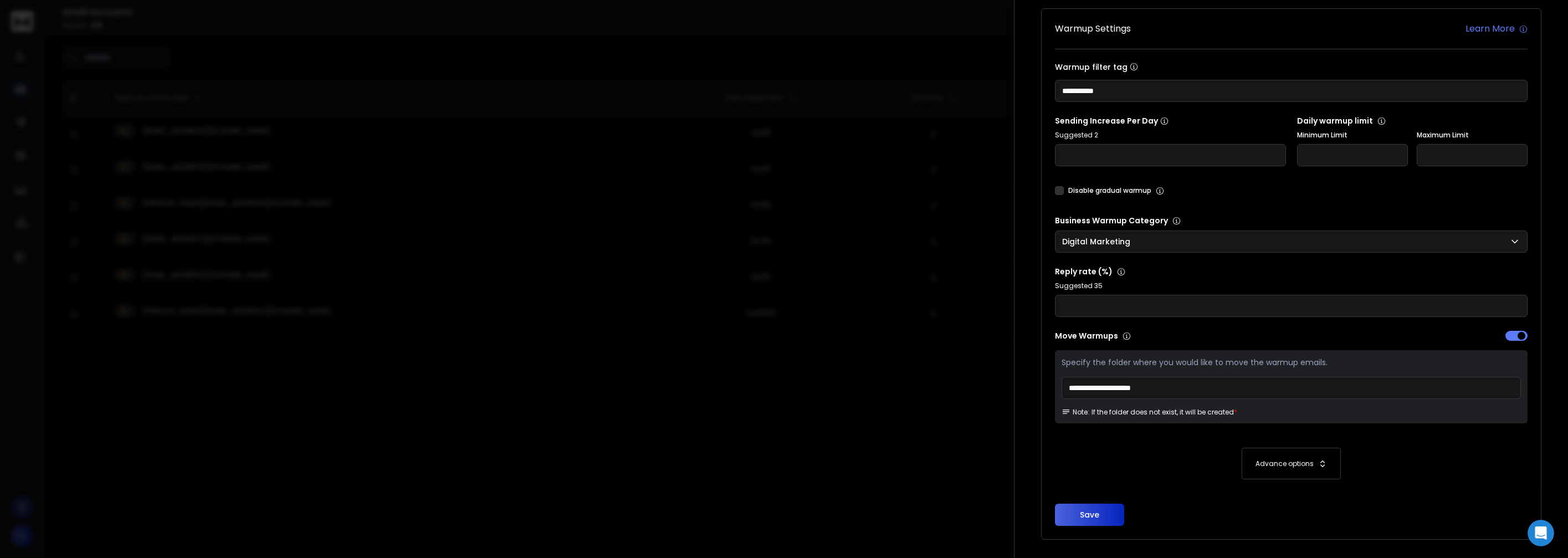
scroll to position [120, 0]
click at [1189, 389] on input "**********" at bounding box center [1291, 384] width 460 height 22
click at [1175, 339] on div "**********" at bounding box center [1291, 373] width 473 height 93
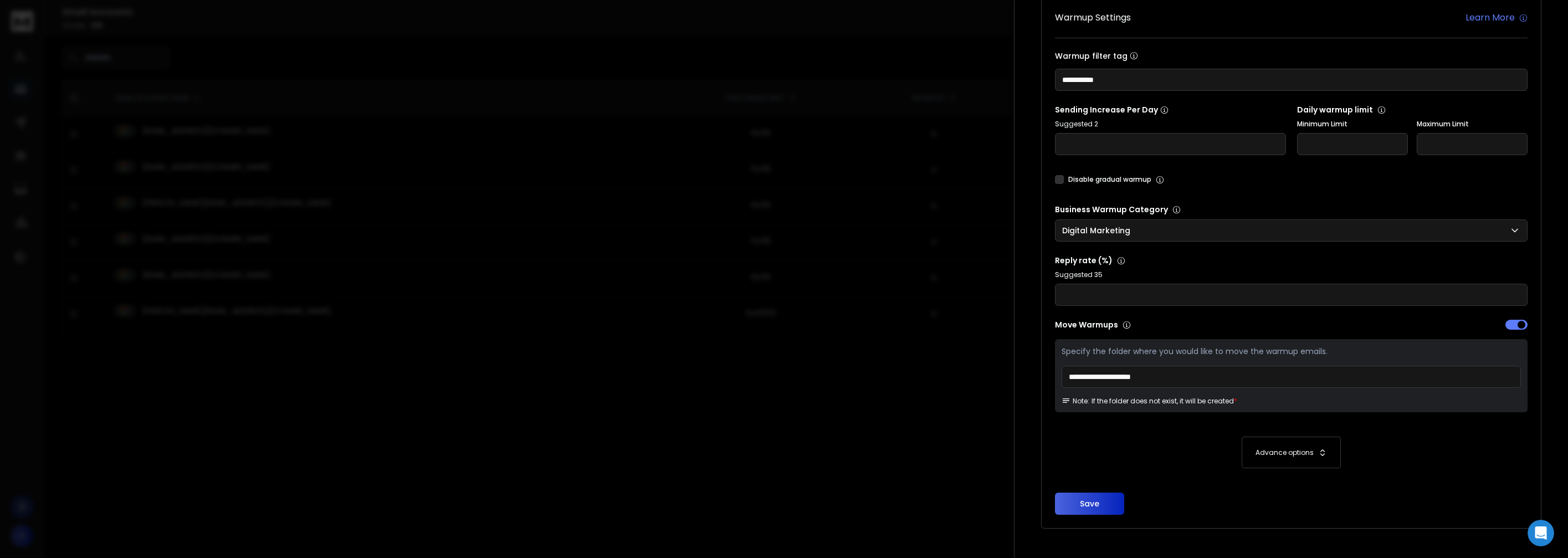
scroll to position [129, 0]
drag, startPoint x: 1105, startPoint y: 501, endPoint x: 1135, endPoint y: 459, distance: 51.6
click at [1104, 502] on button "Save" at bounding box center [1089, 503] width 69 height 22
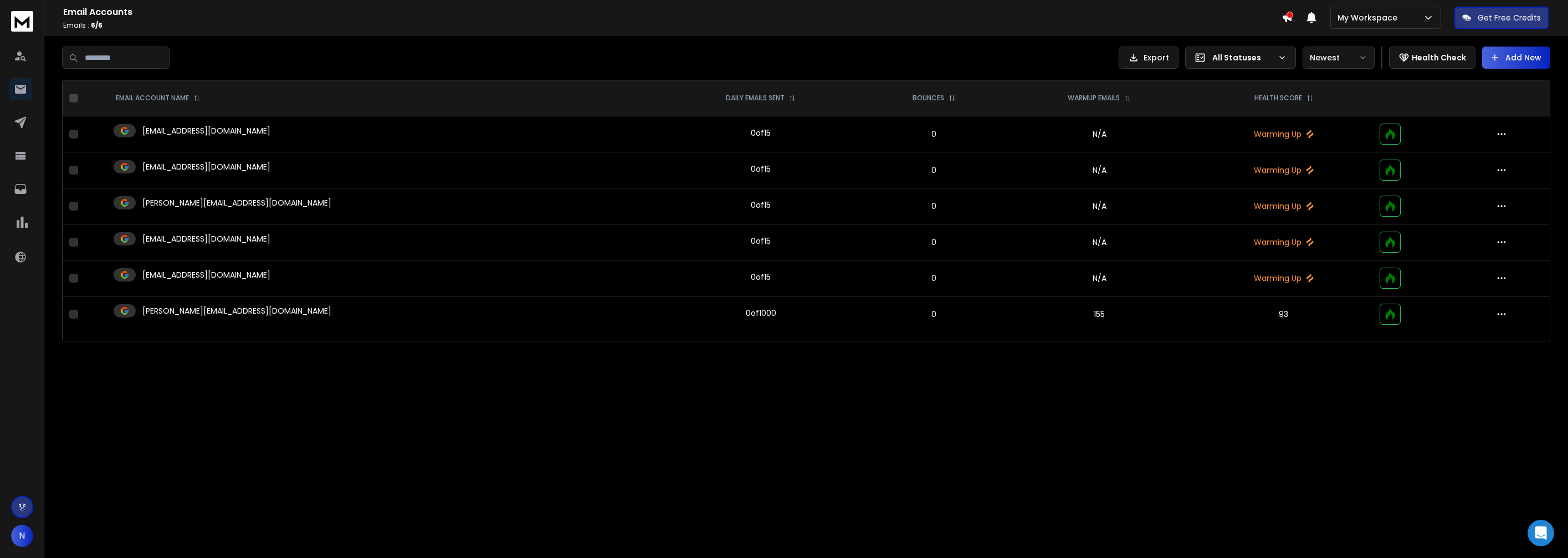
click at [225, 322] on td "[PERSON_NAME][EMAIL_ADDRESS][DOMAIN_NAME]" at bounding box center [383, 315] width 551 height 36
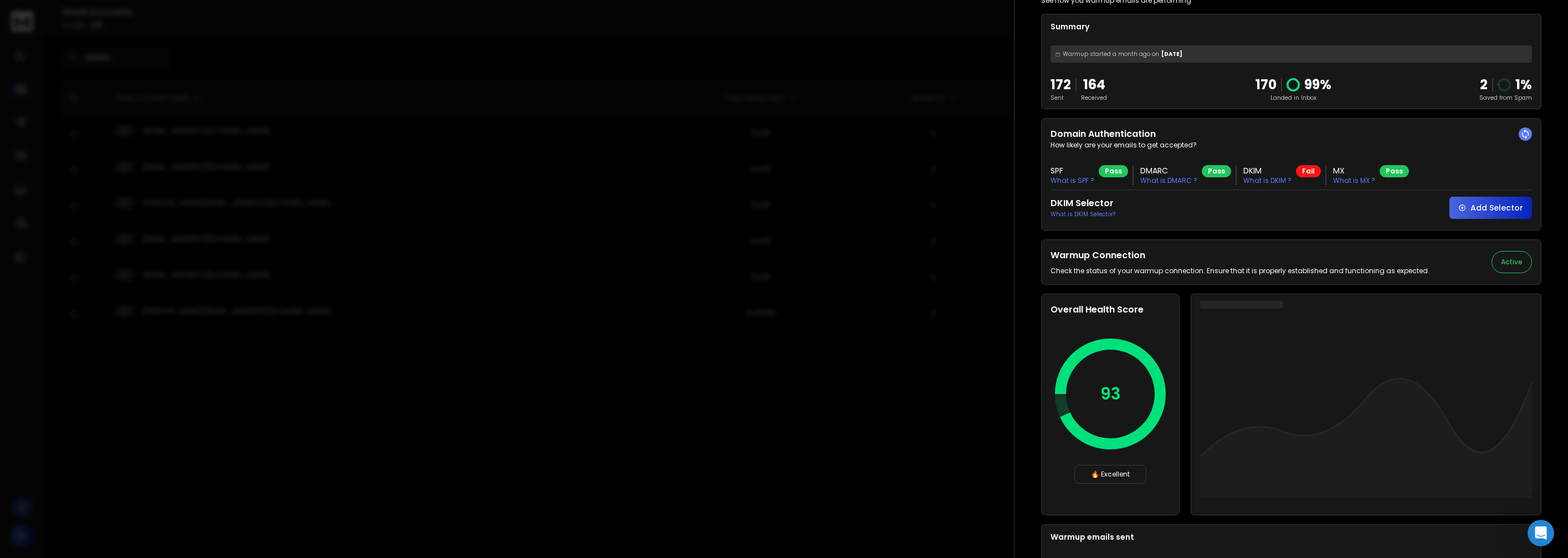
scroll to position [0, 0]
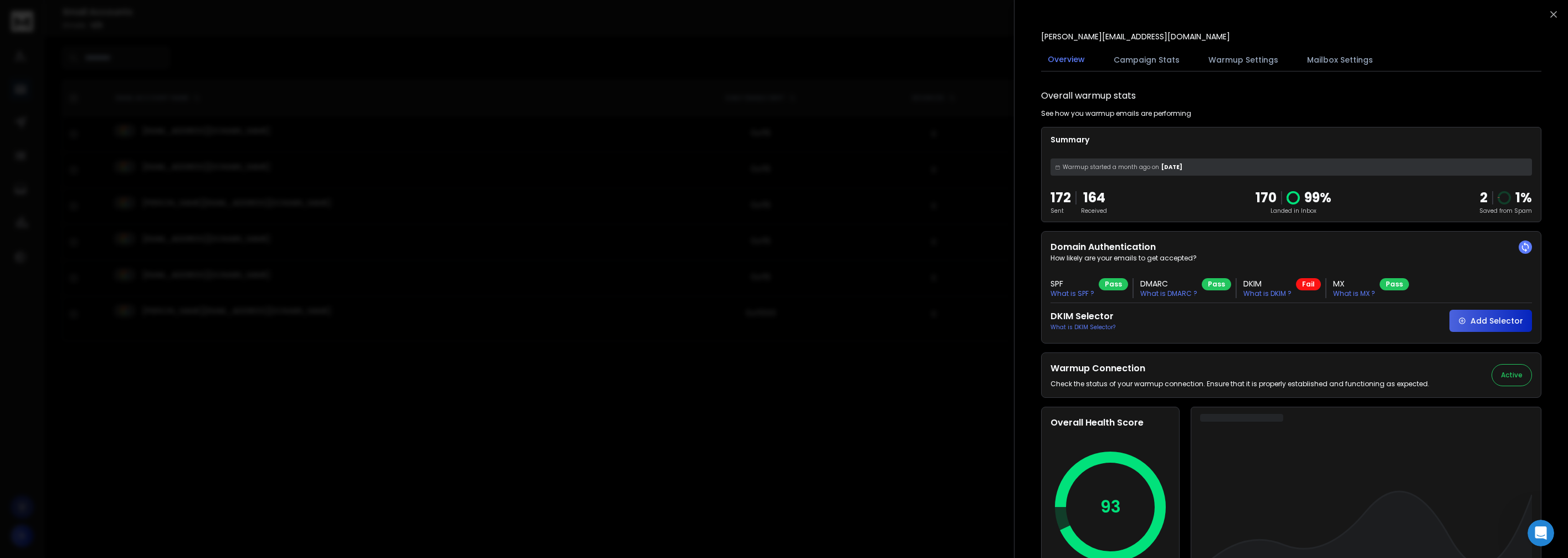
click at [1149, 59] on button "Campaign Stats" at bounding box center [1146, 59] width 79 height 24
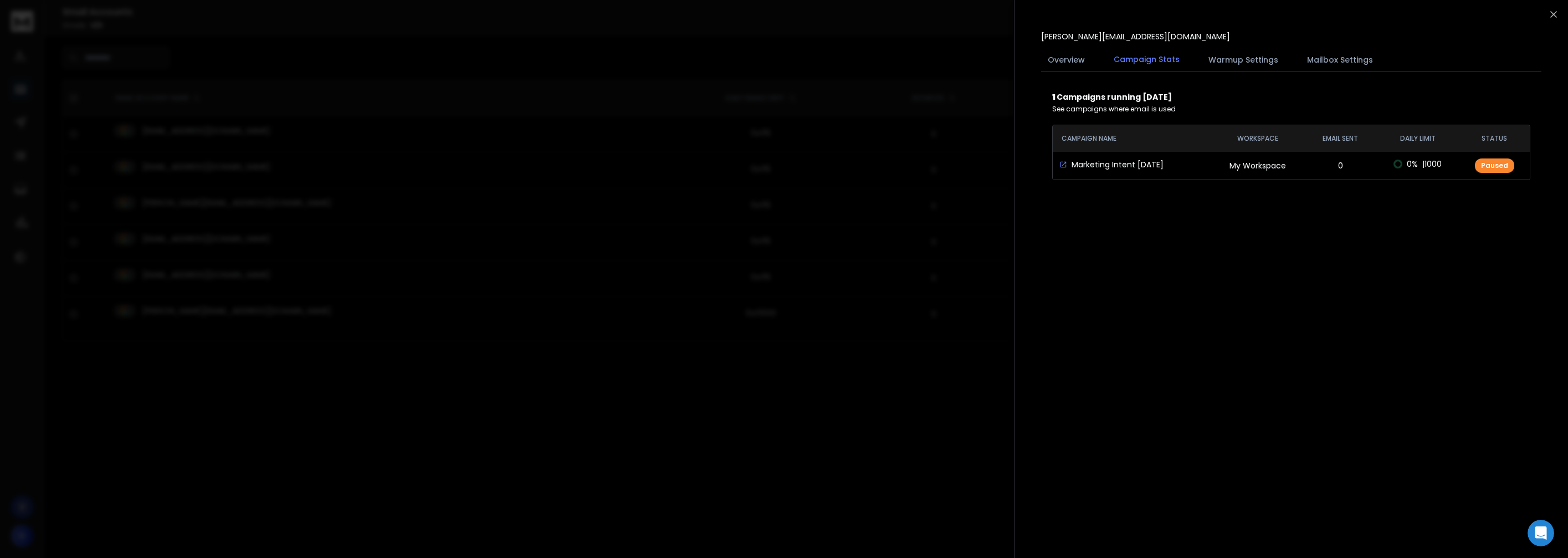
click at [1222, 53] on button "Warmup Settings" at bounding box center [1243, 59] width 83 height 24
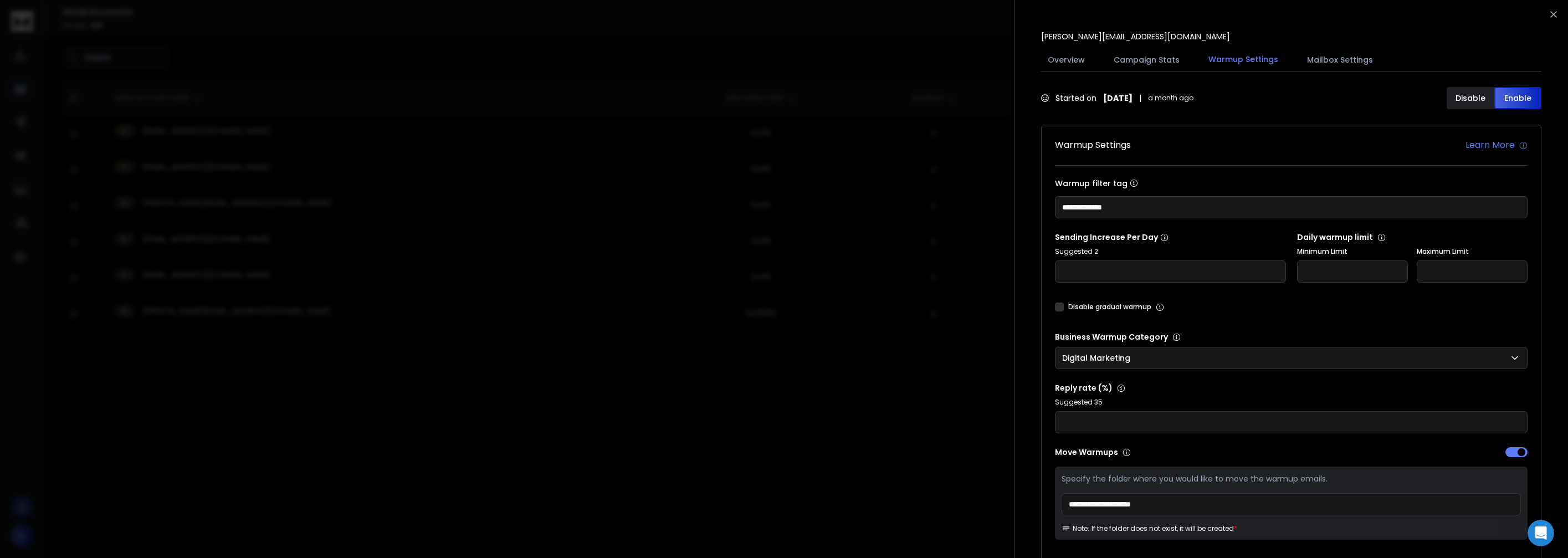
drag, startPoint x: 1161, startPoint y: 210, endPoint x: 1049, endPoint y: 210, distance: 112.0
click at [1049, 210] on div "**********" at bounding box center [1291, 390] width 500 height 532
click at [1551, 15] on icon "button" at bounding box center [1553, 15] width 6 height 6
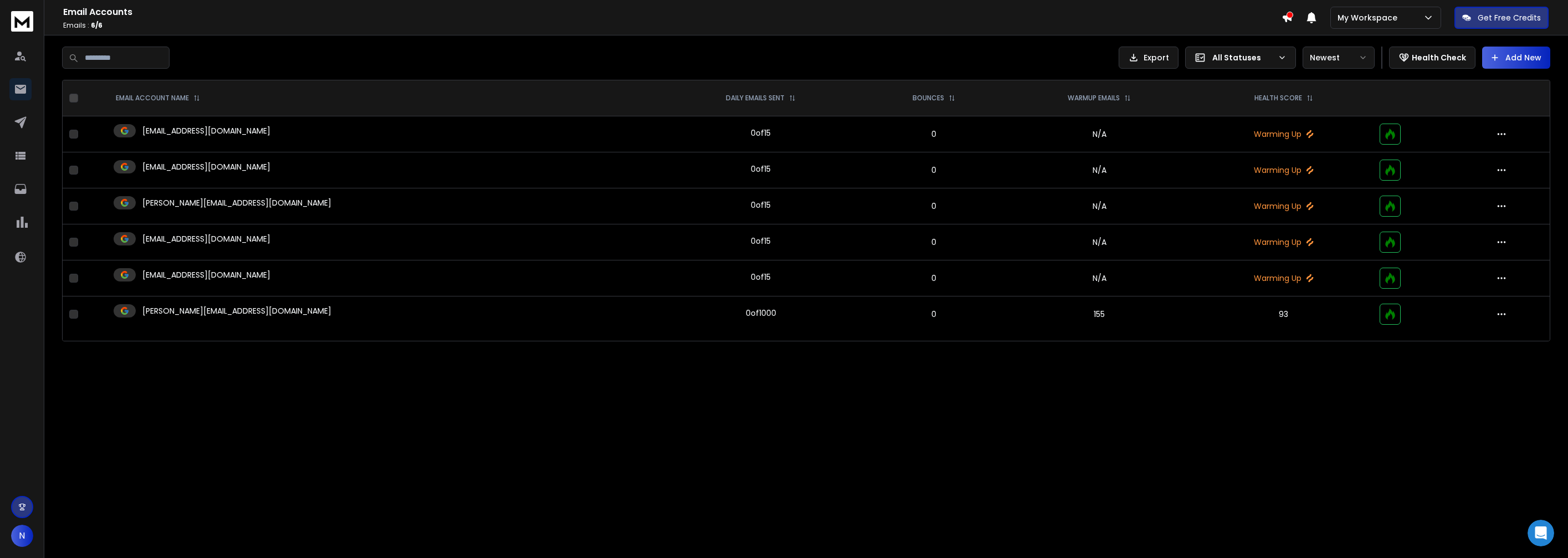
click at [191, 239] on p "[EMAIL_ADDRESS][DOMAIN_NAME]" at bounding box center [206, 239] width 128 height 11
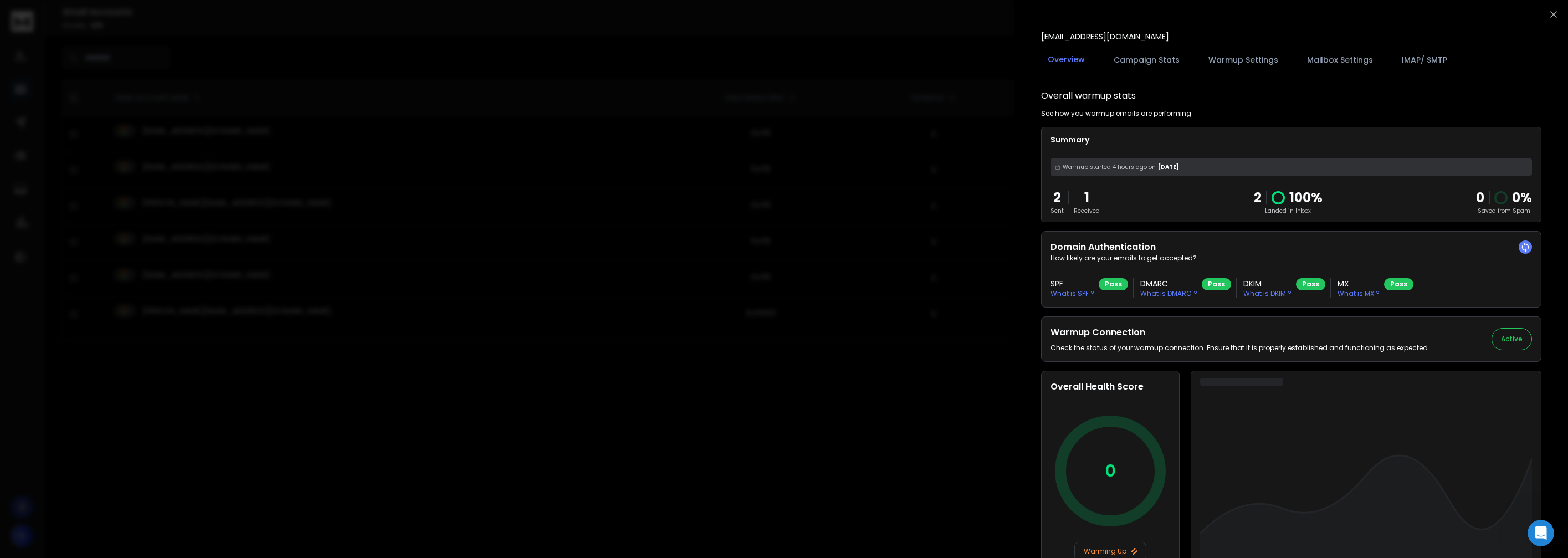
click at [1158, 53] on button "Campaign Stats" at bounding box center [1146, 59] width 79 height 24
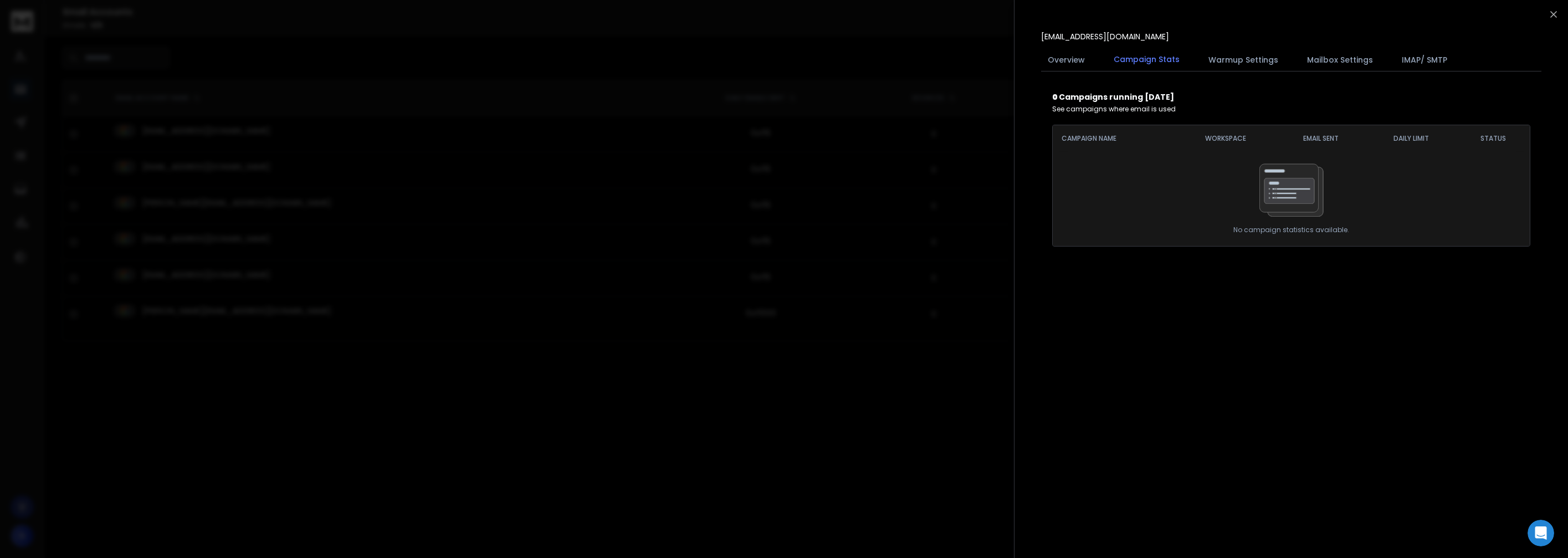
click at [1267, 57] on button "Warmup Settings" at bounding box center [1243, 59] width 83 height 24
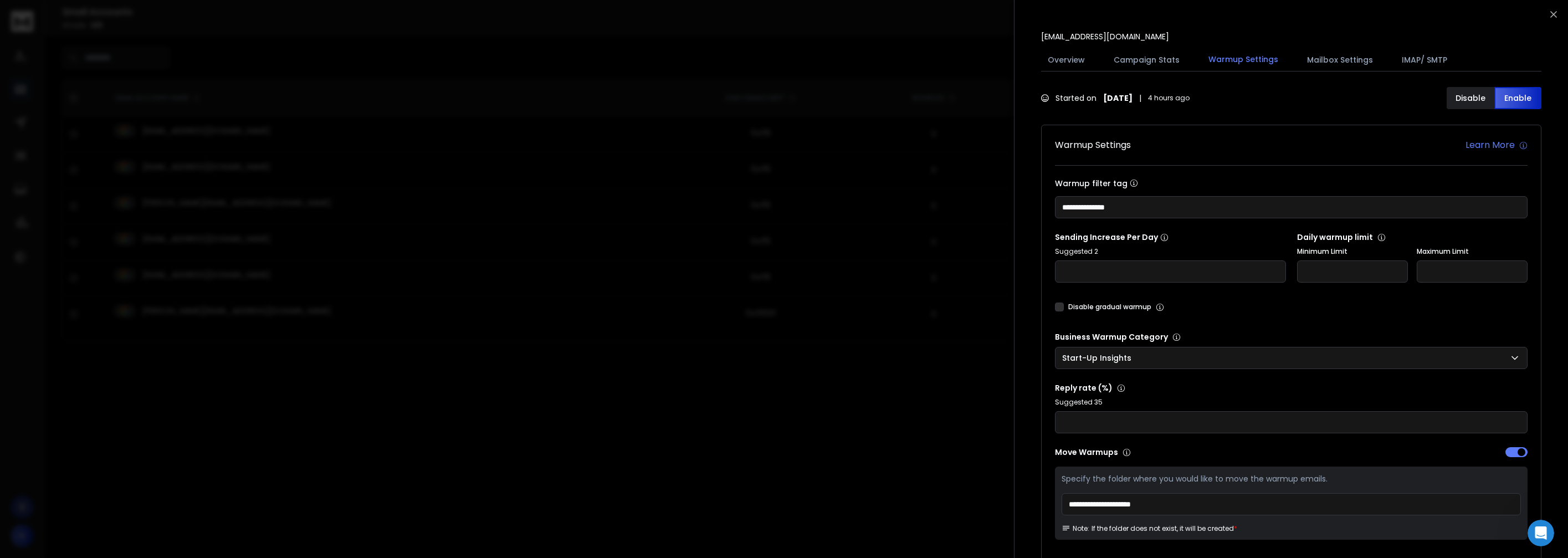
drag, startPoint x: 1146, startPoint y: 210, endPoint x: 1052, endPoint y: 207, distance: 94.0
click at [1052, 207] on div "**********" at bounding box center [1291, 390] width 500 height 532
click at [1553, 17] on icon "button" at bounding box center [1553, 15] width 11 height 11
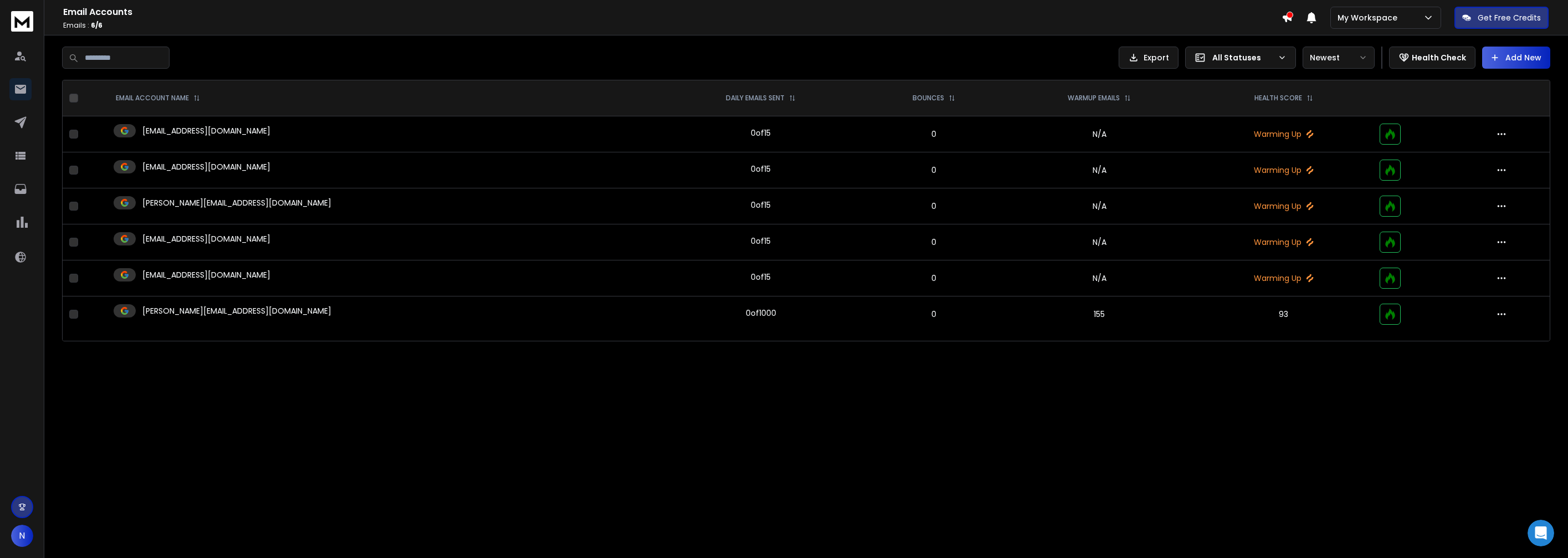
click at [176, 160] on div "[EMAIL_ADDRESS][DOMAIN_NAME]" at bounding box center [191, 167] width 157 height 13
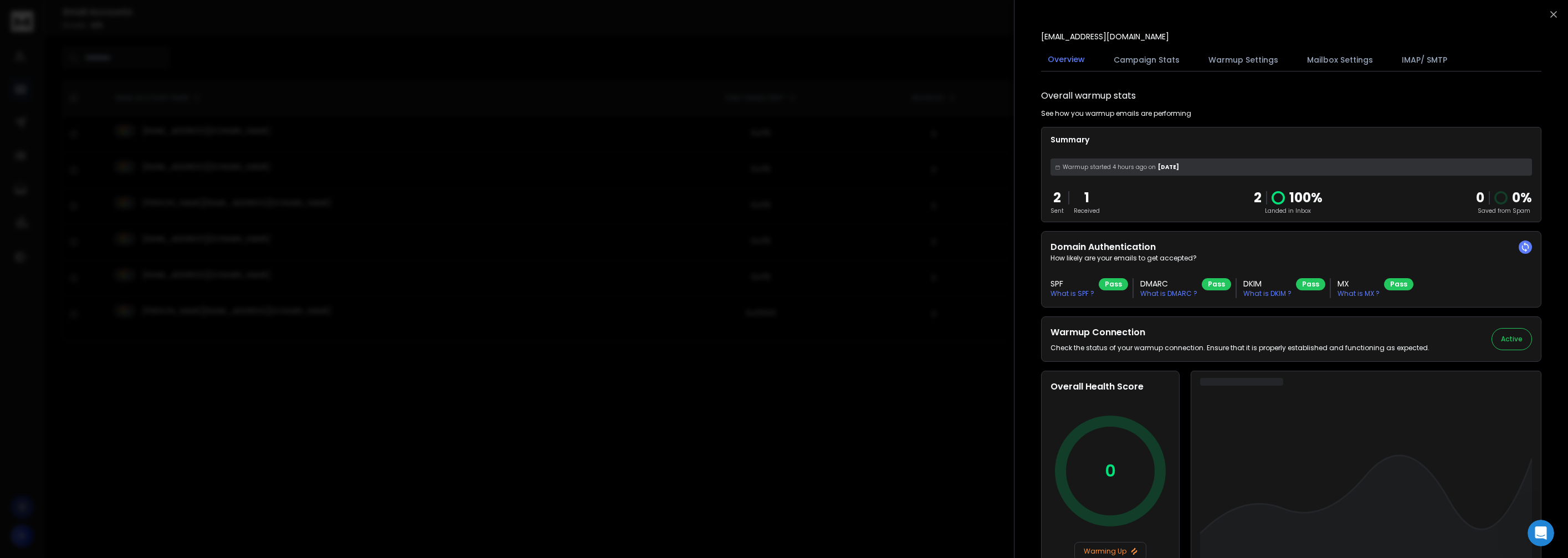
click at [1155, 57] on button "Campaign Stats" at bounding box center [1146, 59] width 79 height 24
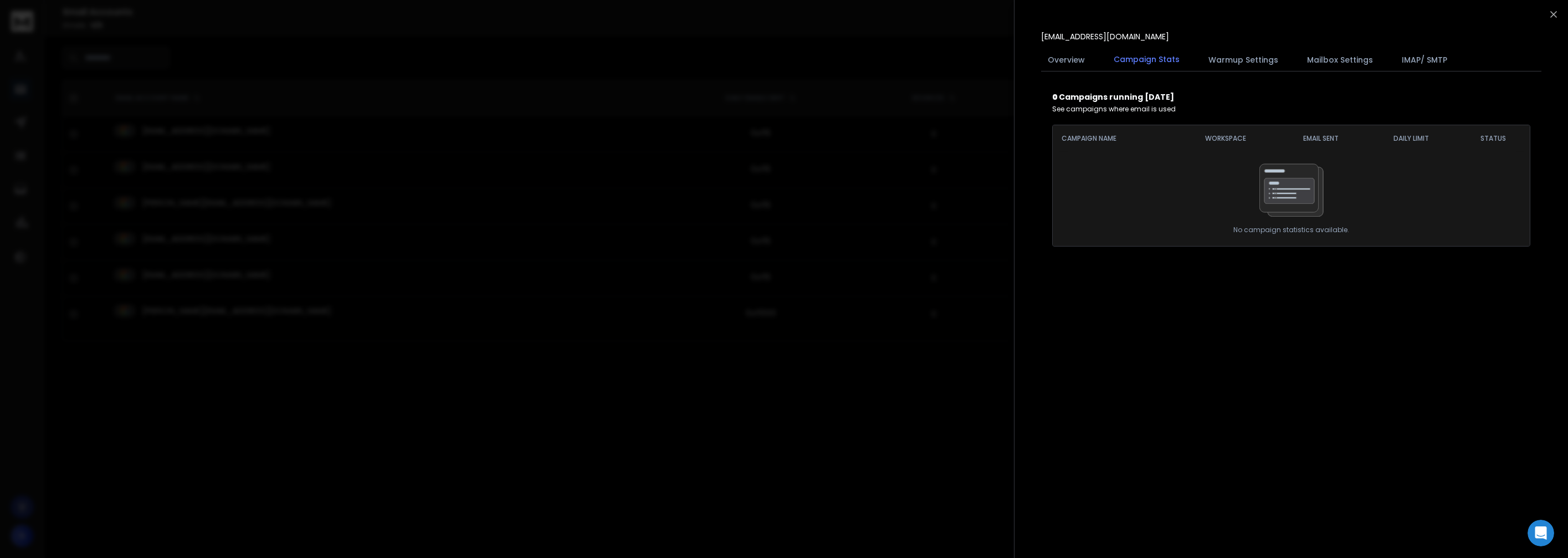
click at [1071, 54] on button "Overview" at bounding box center [1066, 59] width 50 height 24
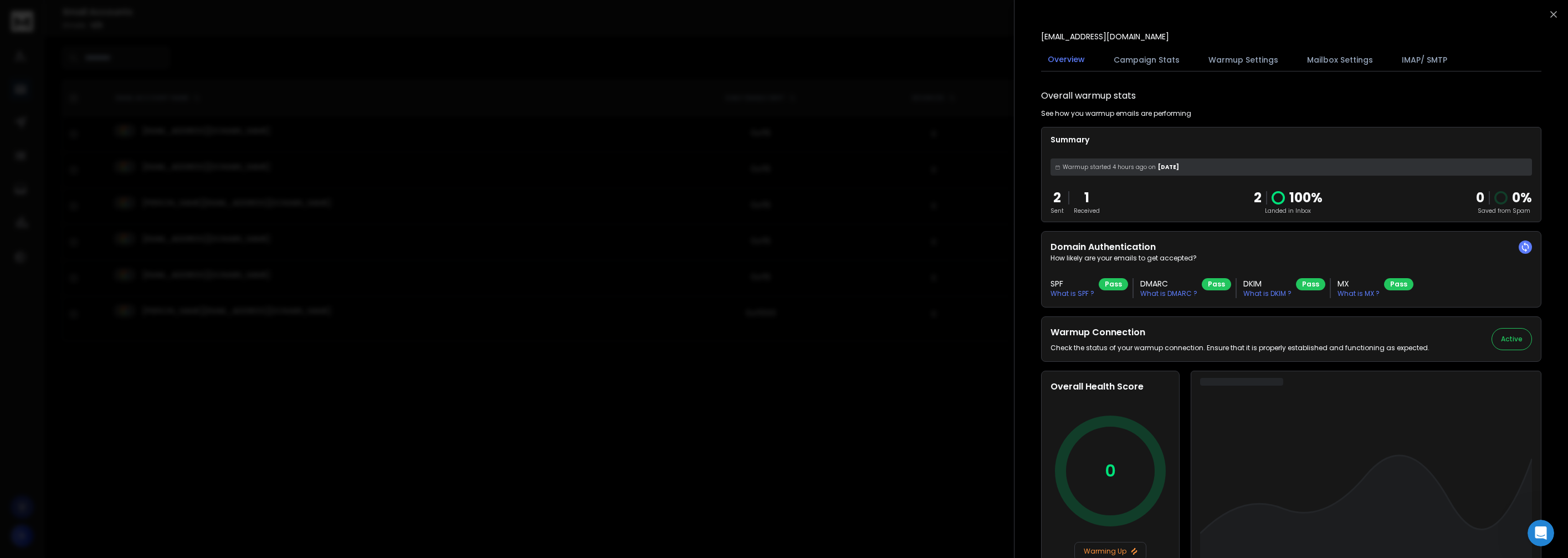
click at [1236, 61] on button "Warmup Settings" at bounding box center [1243, 59] width 83 height 24
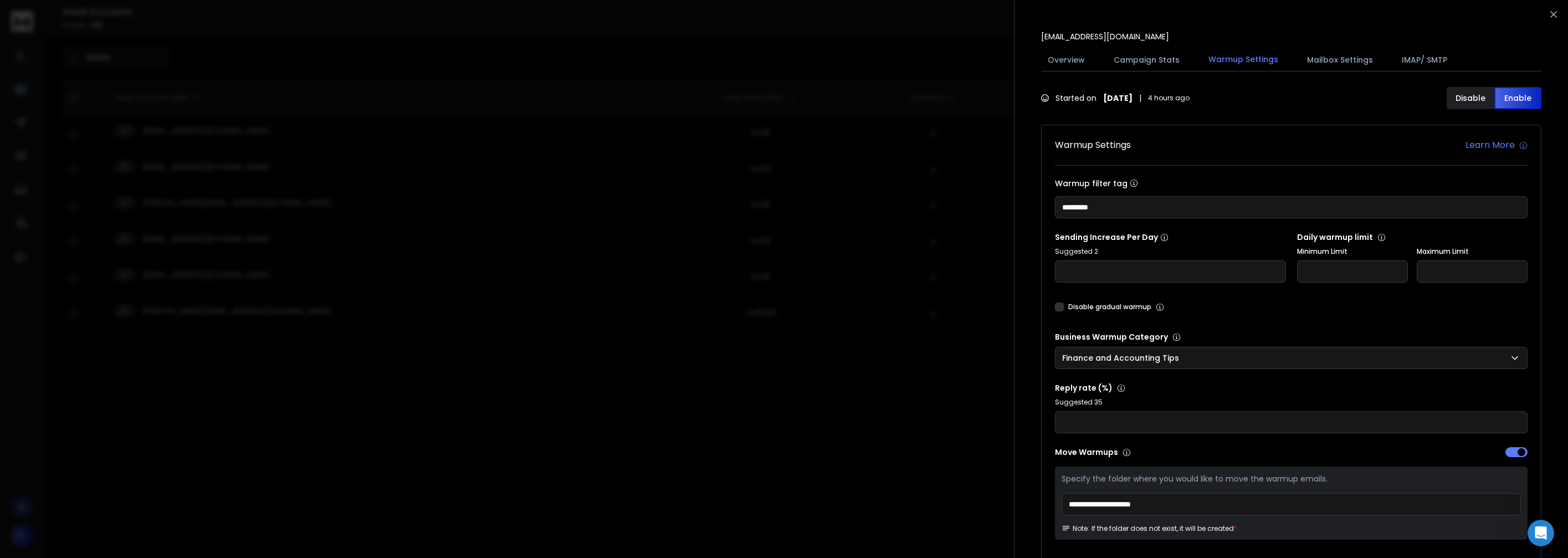
drag, startPoint x: 1113, startPoint y: 214, endPoint x: 1055, endPoint y: 207, distance: 58.4
click at [1055, 207] on div "**********" at bounding box center [1291, 390] width 500 height 532
click at [1551, 15] on icon "button" at bounding box center [1553, 15] width 6 height 6
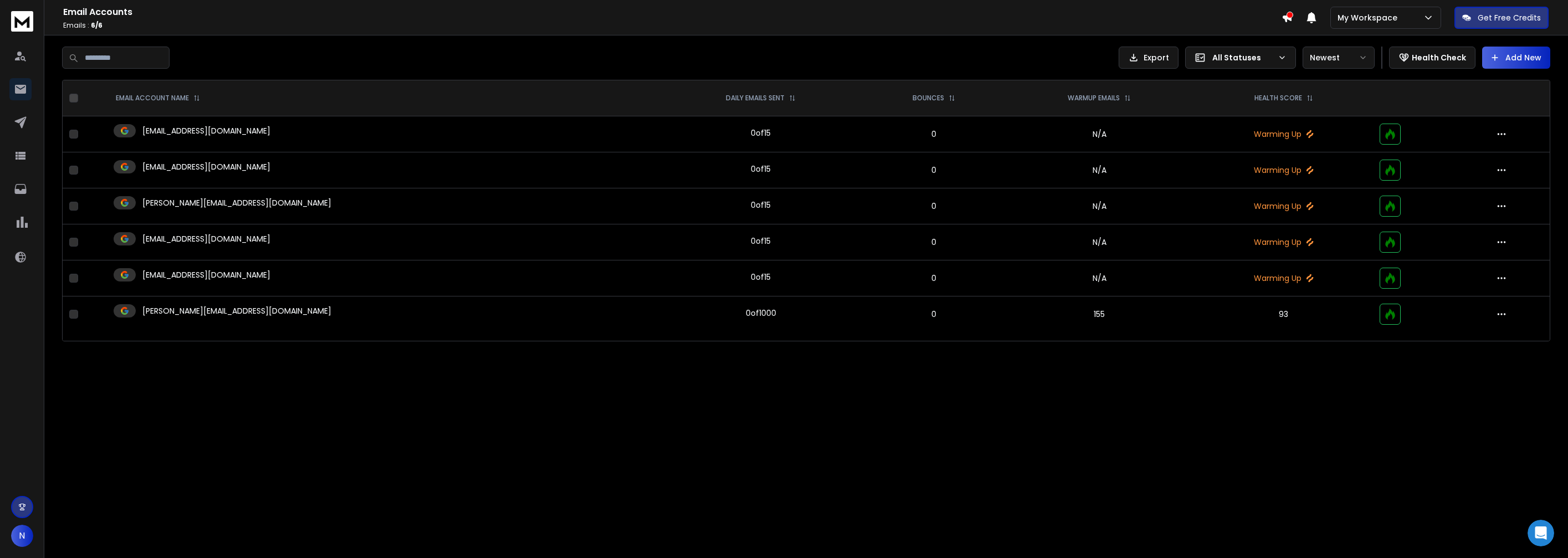
click at [181, 276] on p "[EMAIL_ADDRESS][DOMAIN_NAME]" at bounding box center [206, 275] width 128 height 11
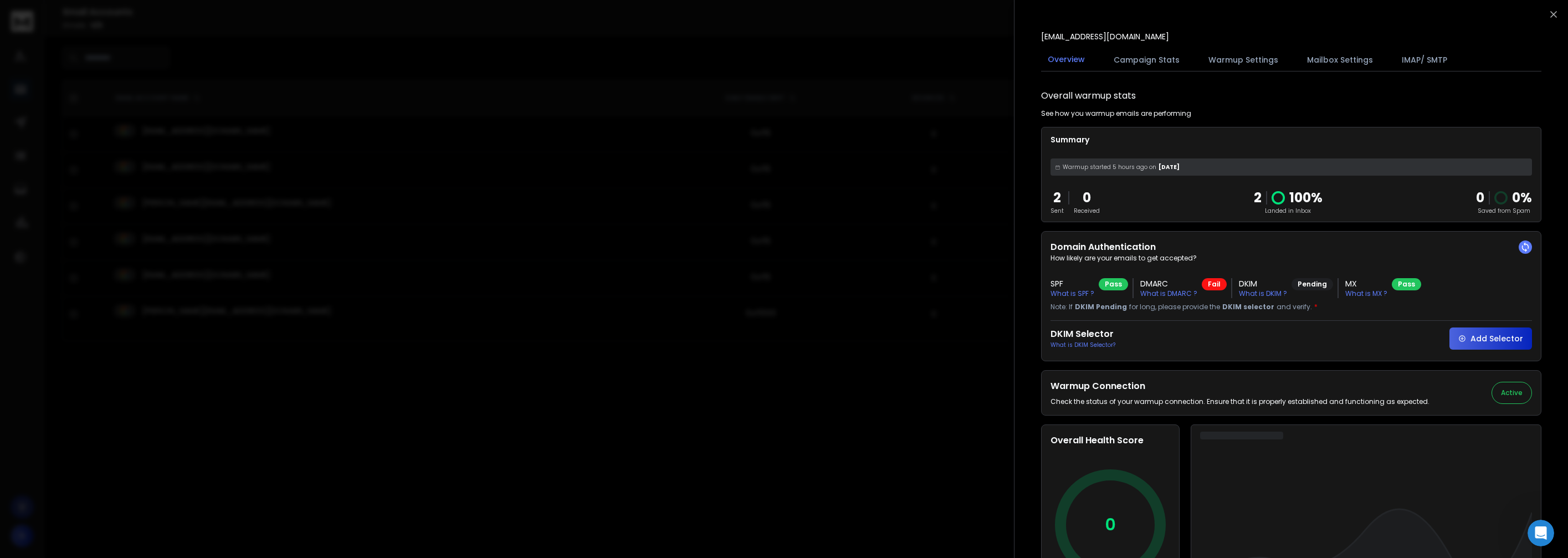
click at [1252, 57] on button "Warmup Settings" at bounding box center [1243, 59] width 83 height 24
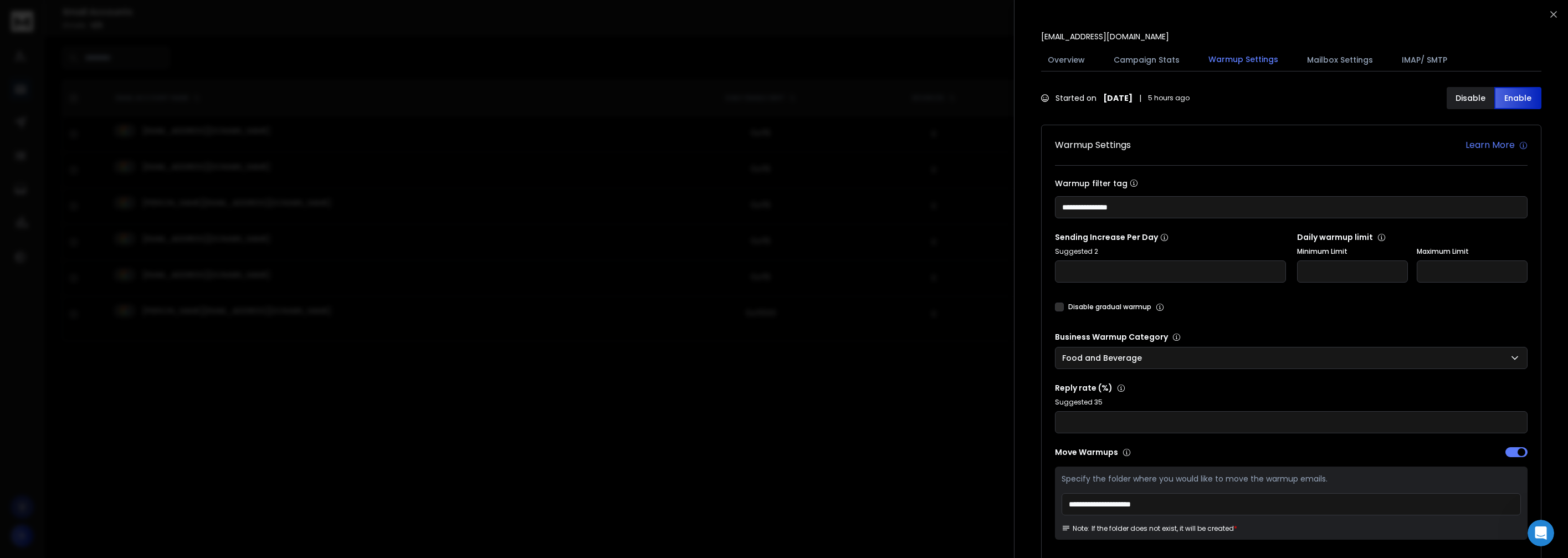
drag, startPoint x: 1148, startPoint y: 205, endPoint x: 1035, endPoint y: 205, distance: 113.0
click at [1035, 205] on div "**********" at bounding box center [1291, 344] width 527 height 661
